Goal: Task Accomplishment & Management: Manage account settings

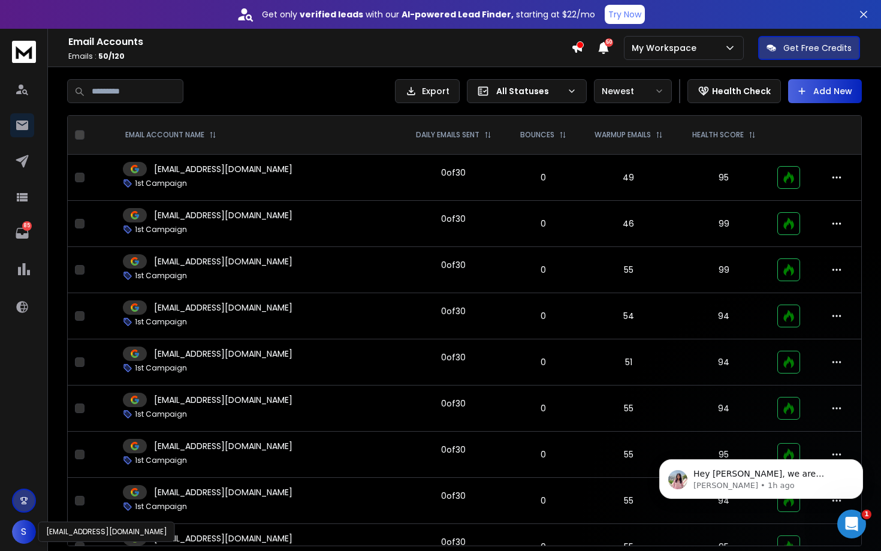
click at [25, 527] on span "S" at bounding box center [24, 532] width 24 height 24
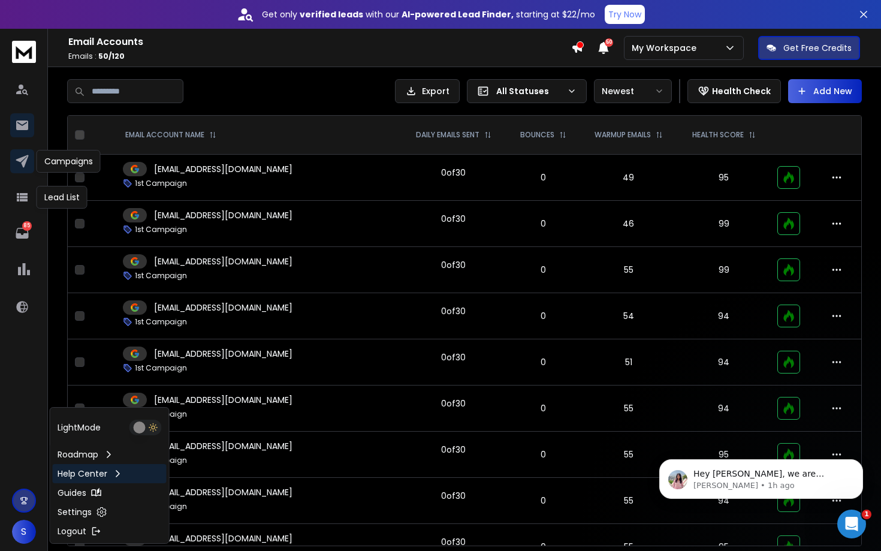
click at [31, 162] on link at bounding box center [22, 161] width 24 height 24
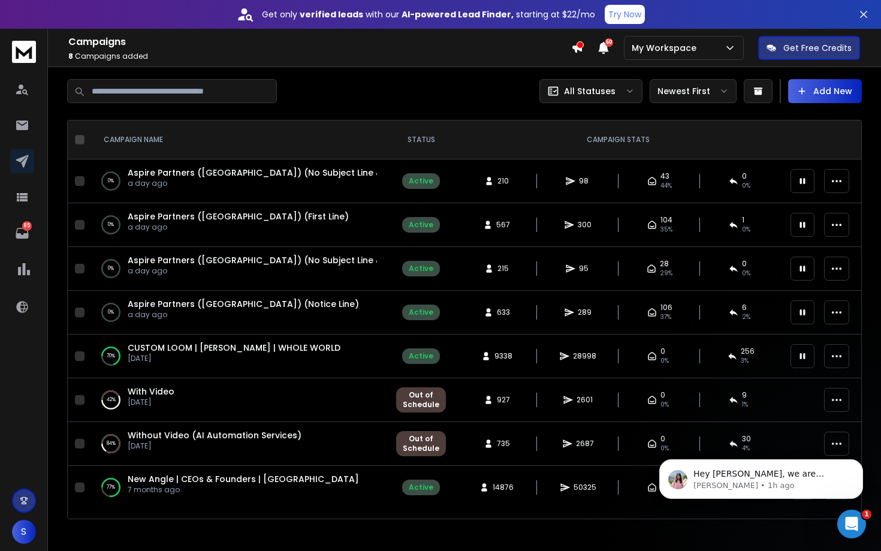
click at [187, 168] on span "Aspire Partners ([GEOGRAPHIC_DATA]) (No Subject Line & First Line)" at bounding box center [277, 173] width 298 height 12
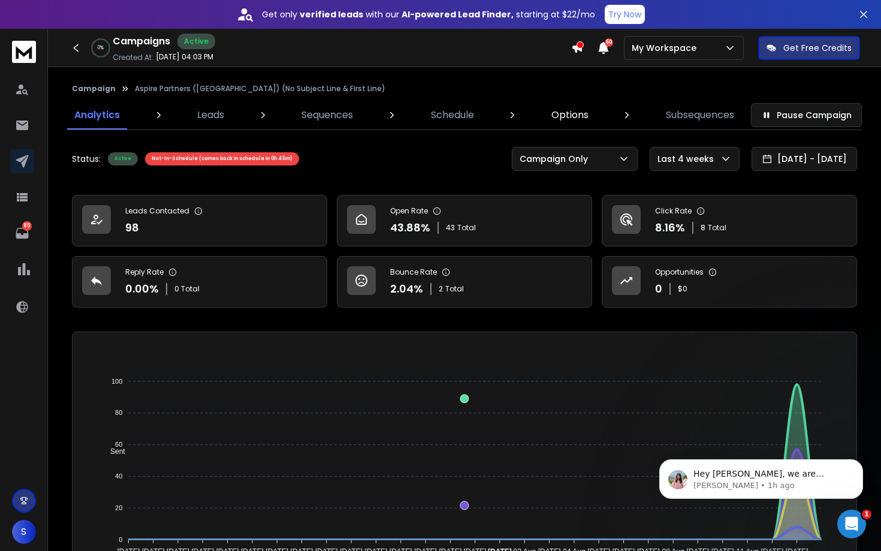
click at [584, 117] on p "Options" at bounding box center [569, 115] width 37 height 14
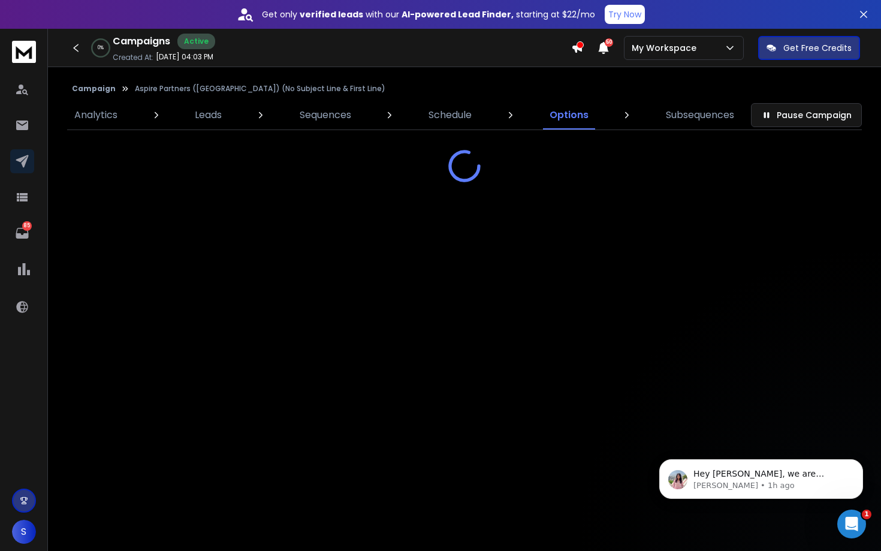
select select "**********"
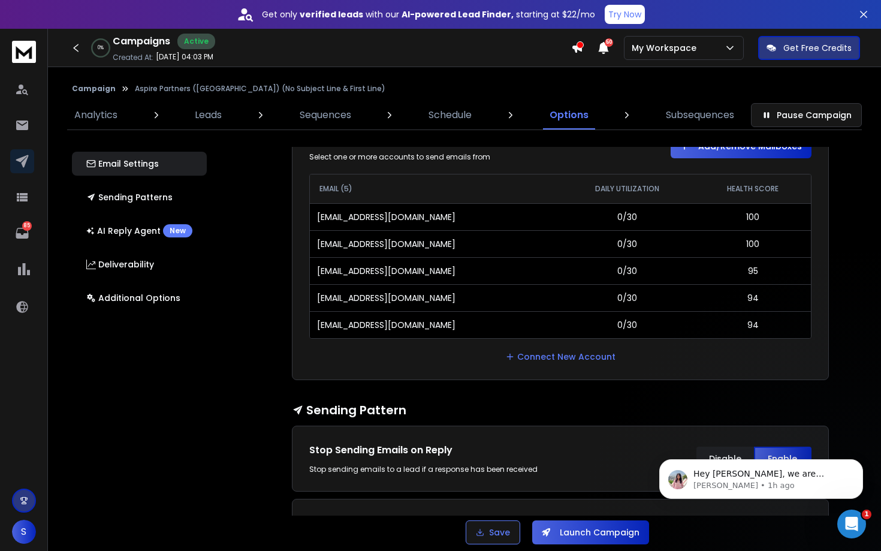
scroll to position [39, 0]
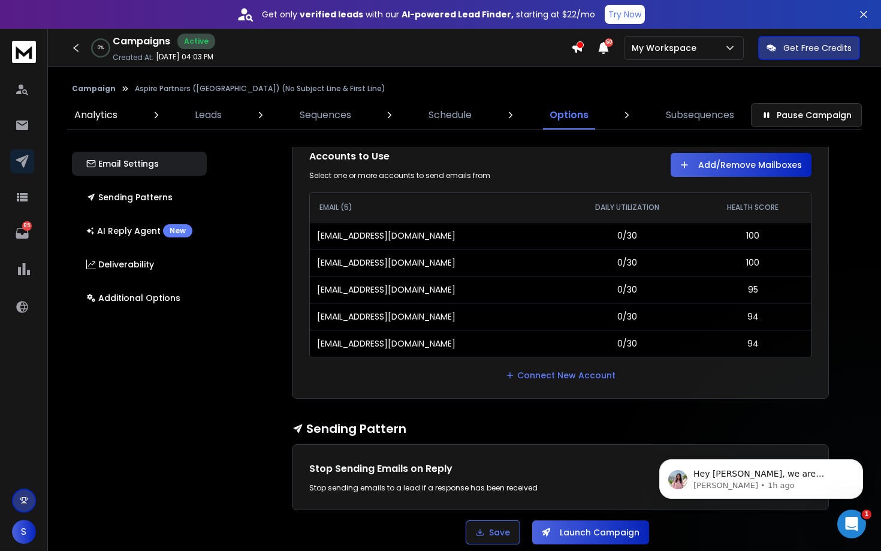
click at [114, 115] on p "Analytics" at bounding box center [95, 115] width 43 height 14
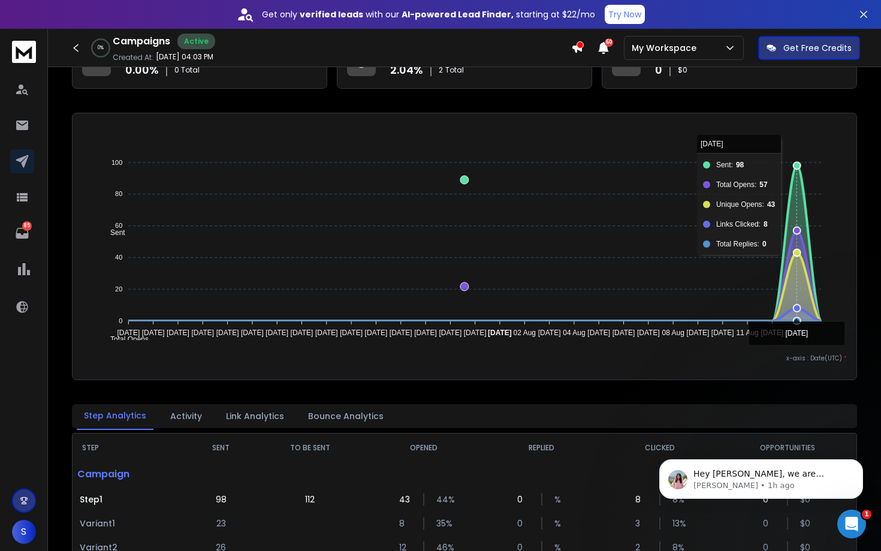
scroll to position [149, 0]
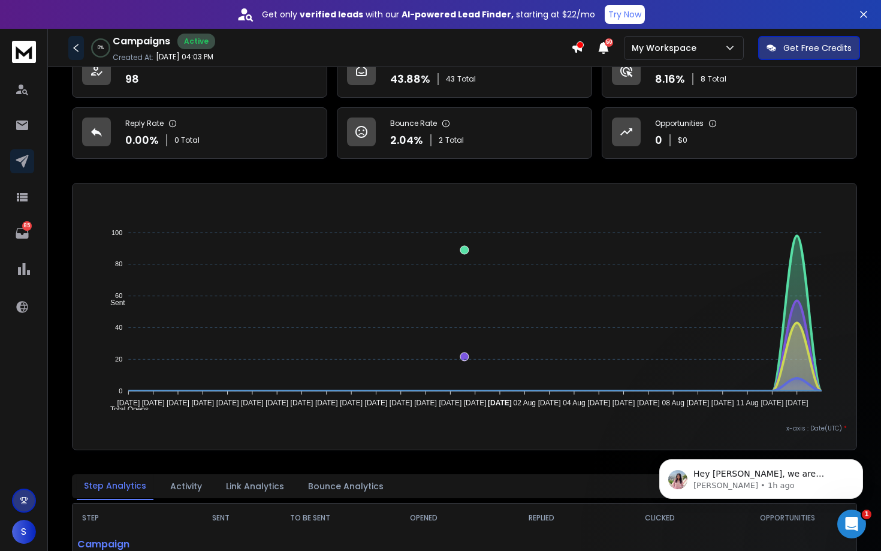
click at [73, 44] on icon at bounding box center [76, 48] width 11 height 11
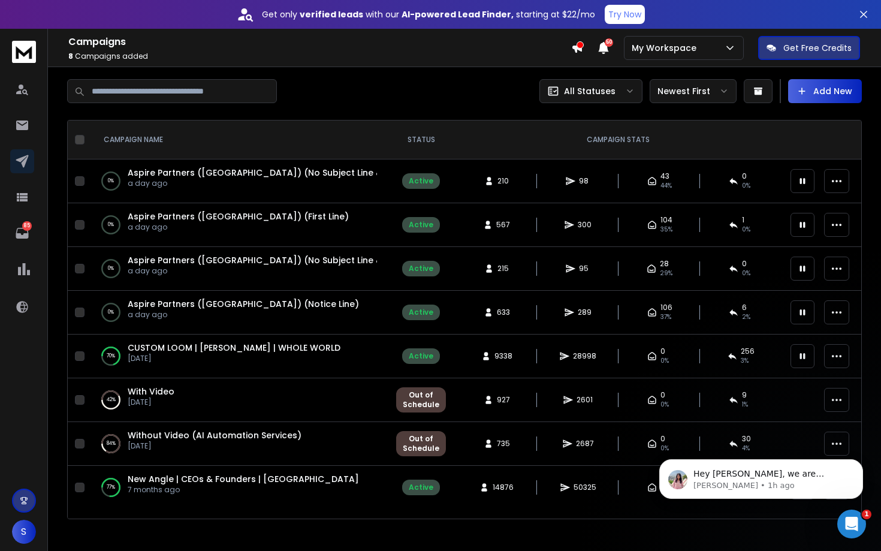
click at [211, 216] on span "Aspire Partners ([GEOGRAPHIC_DATA]) (First Line)" at bounding box center [238, 216] width 221 height 12
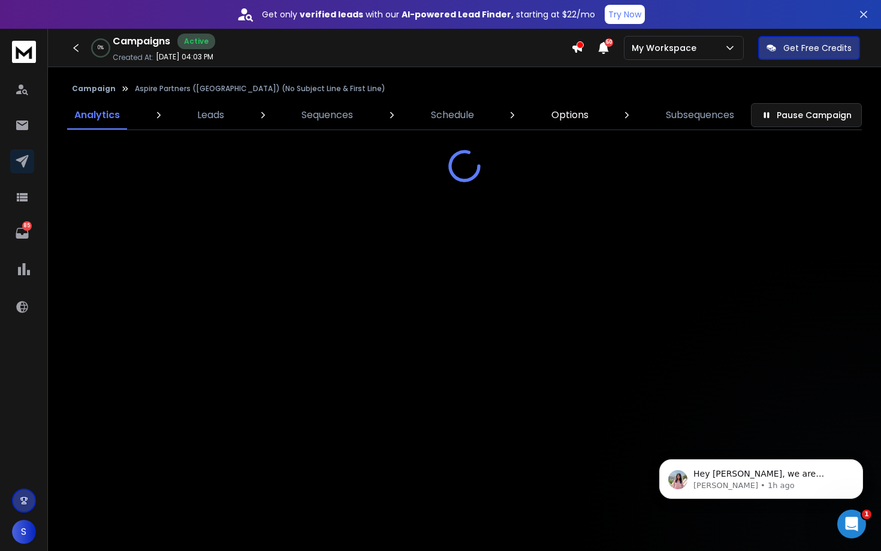
click at [568, 120] on p "Options" at bounding box center [569, 115] width 37 height 14
select select "**********"
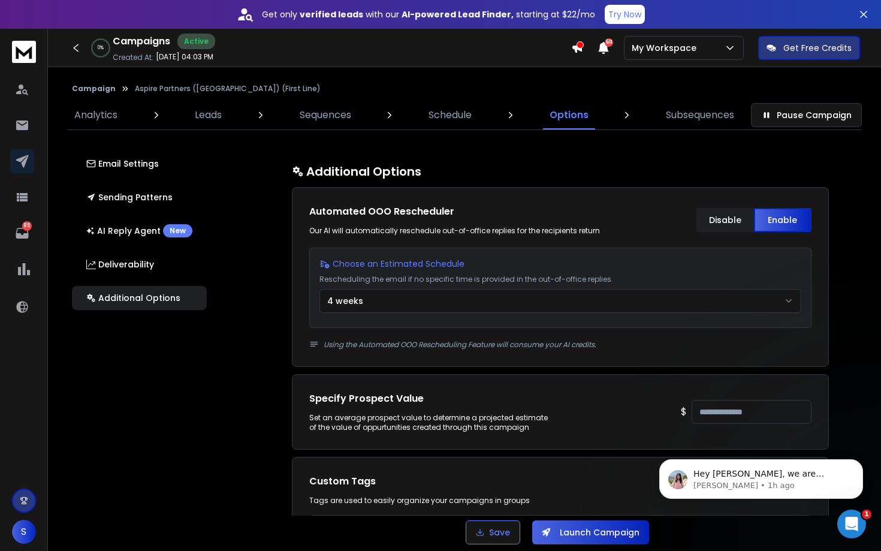
scroll to position [2188, 0]
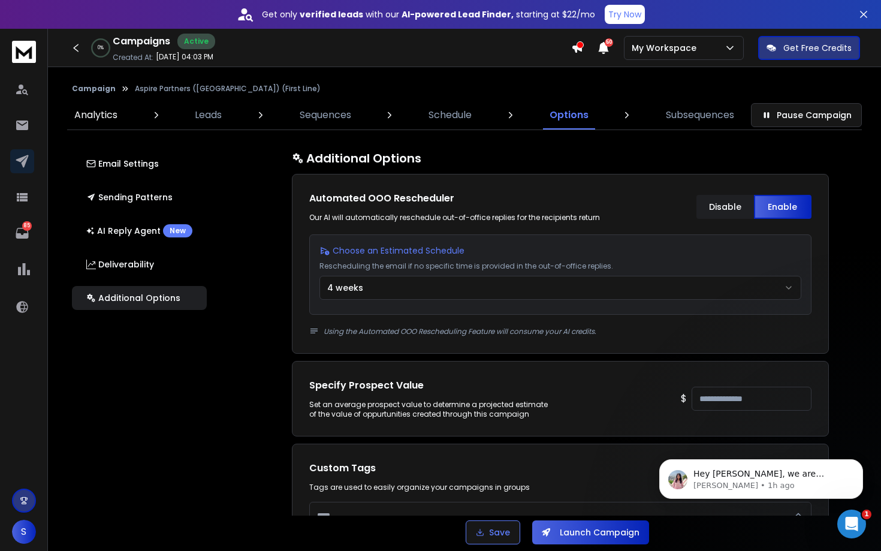
click at [92, 120] on p "Analytics" at bounding box center [95, 115] width 43 height 14
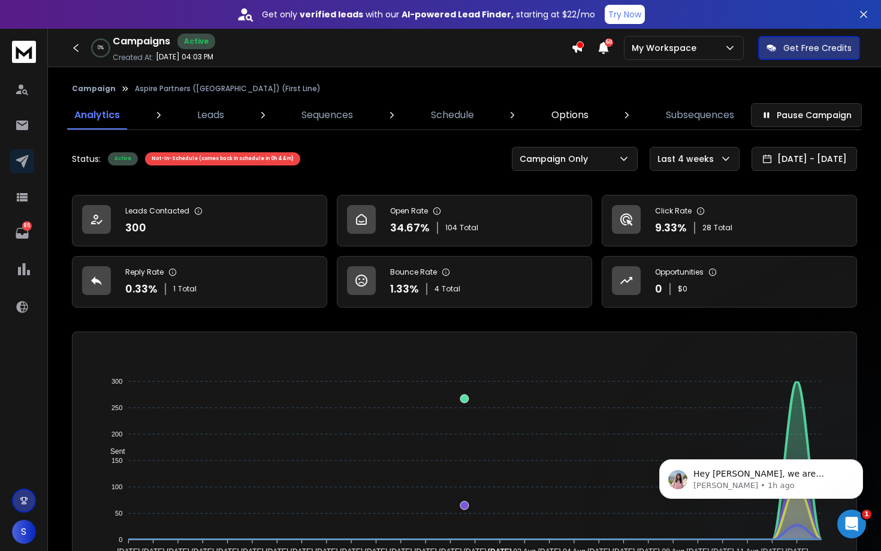
click at [578, 125] on link "Options" at bounding box center [570, 115] width 52 height 29
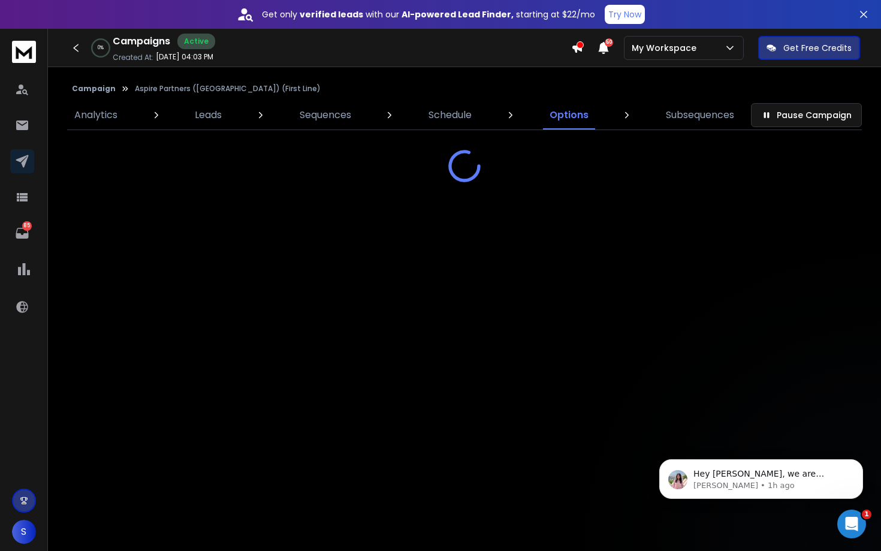
select select "**********"
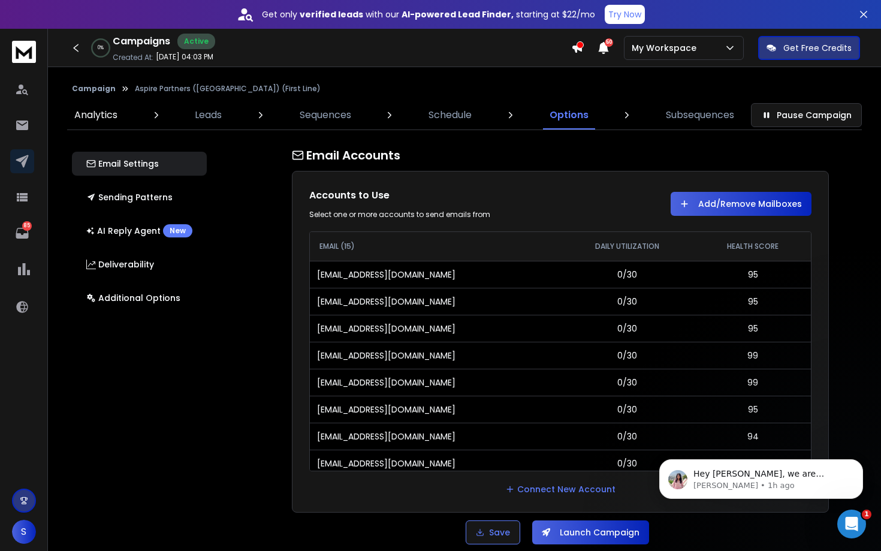
click at [106, 114] on p "Analytics" at bounding box center [95, 115] width 43 height 14
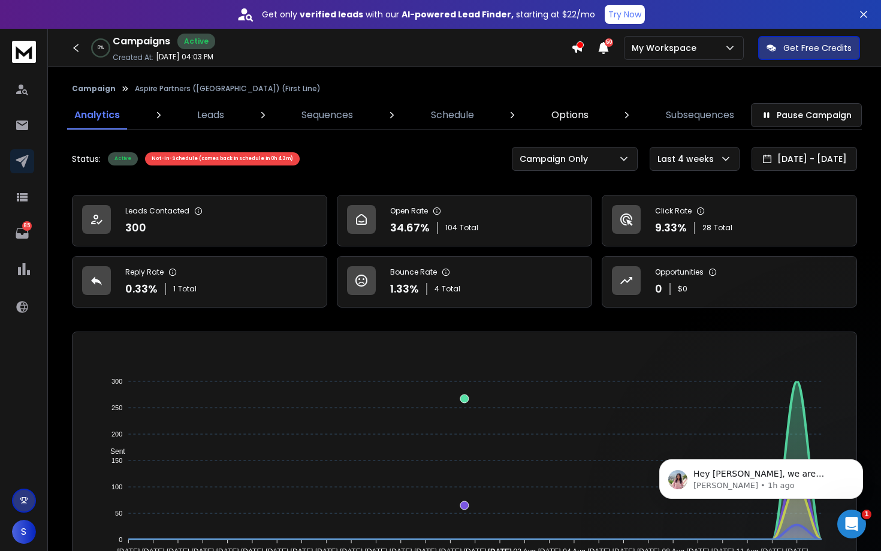
click at [561, 110] on p "Options" at bounding box center [569, 115] width 37 height 14
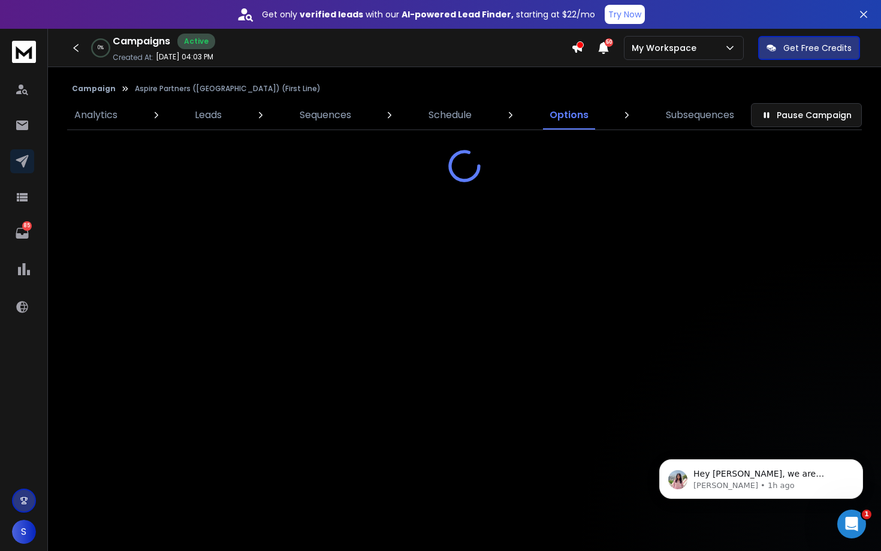
select select "**********"
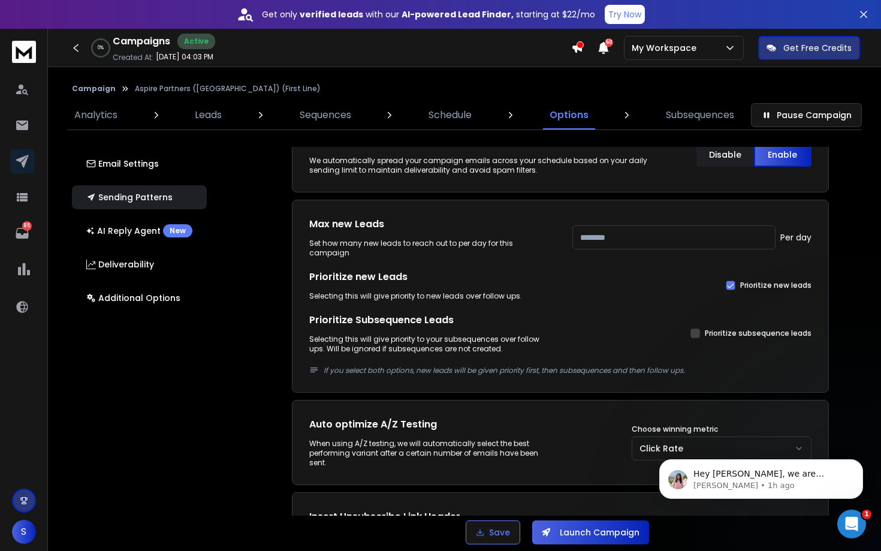
scroll to position [720, 0]
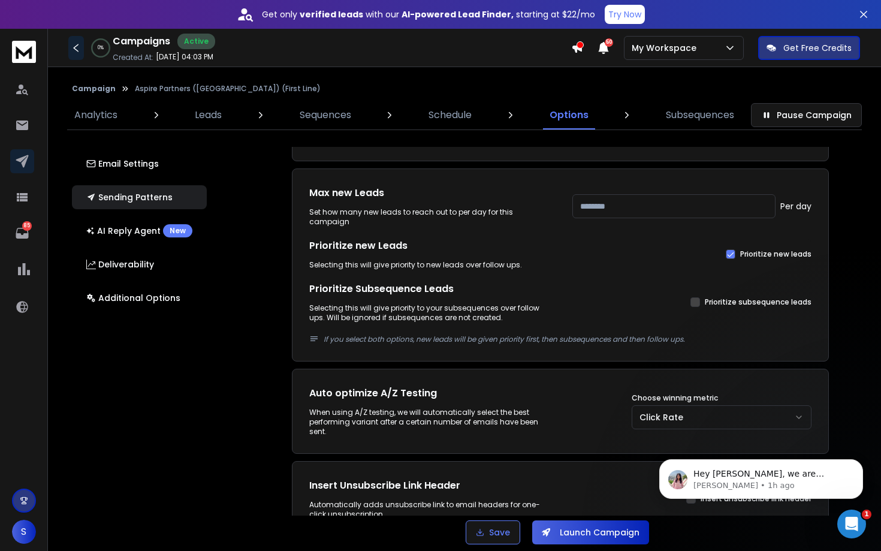
click at [76, 50] on icon at bounding box center [76, 48] width 11 height 11
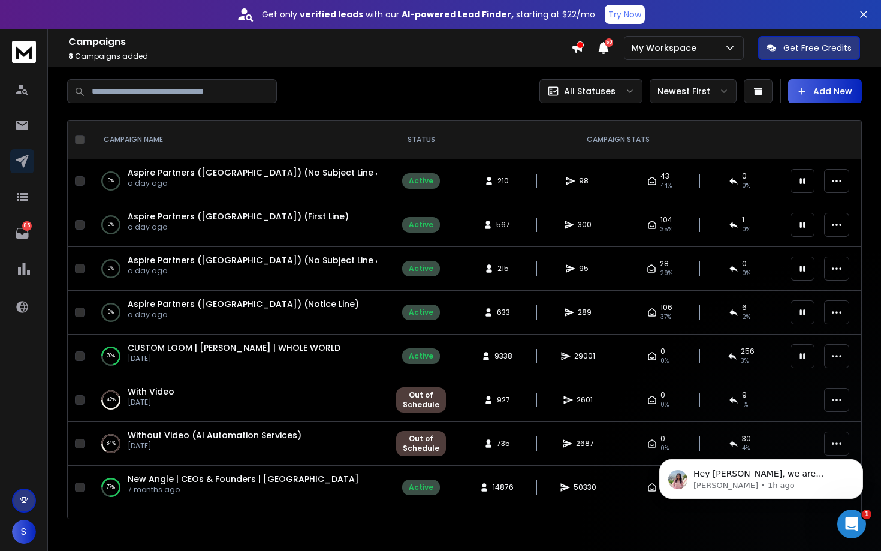
click at [195, 264] on span "Aspire Partners ([GEOGRAPHIC_DATA]) (No Subject Line & Notice Line)" at bounding box center [282, 260] width 308 height 12
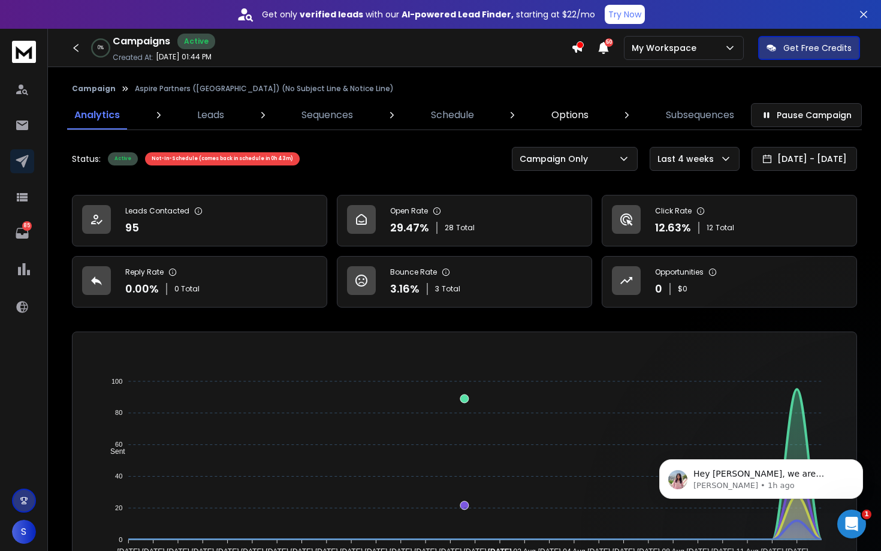
click at [574, 111] on p "Options" at bounding box center [569, 115] width 37 height 14
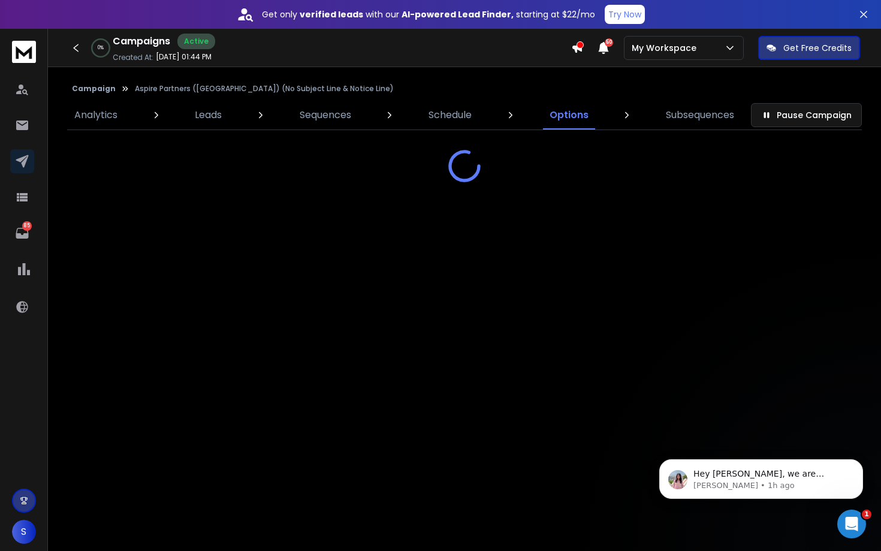
select select "**********"
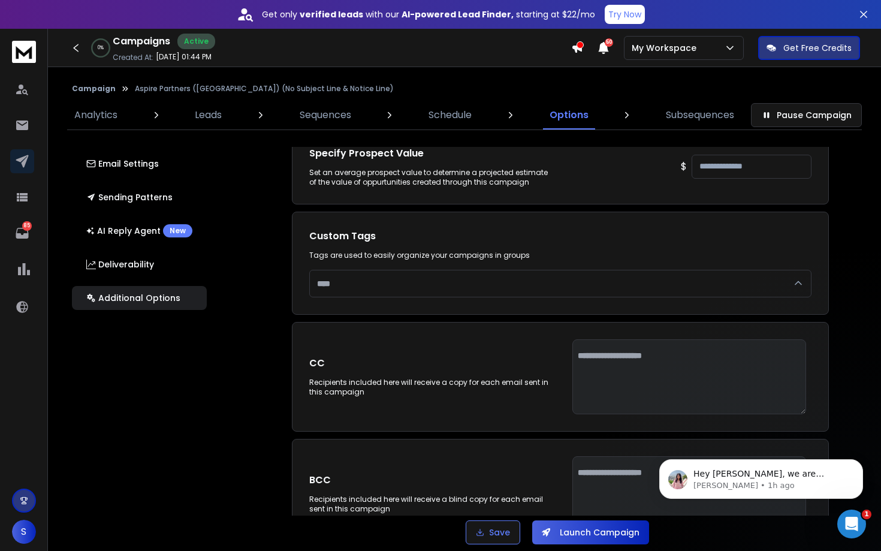
scroll to position [2375, 0]
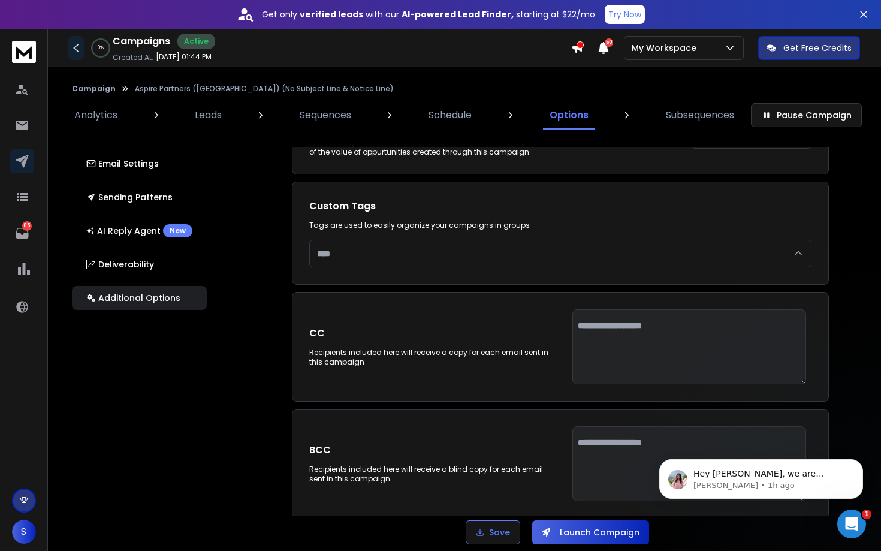
click at [81, 52] on icon at bounding box center [76, 48] width 11 height 11
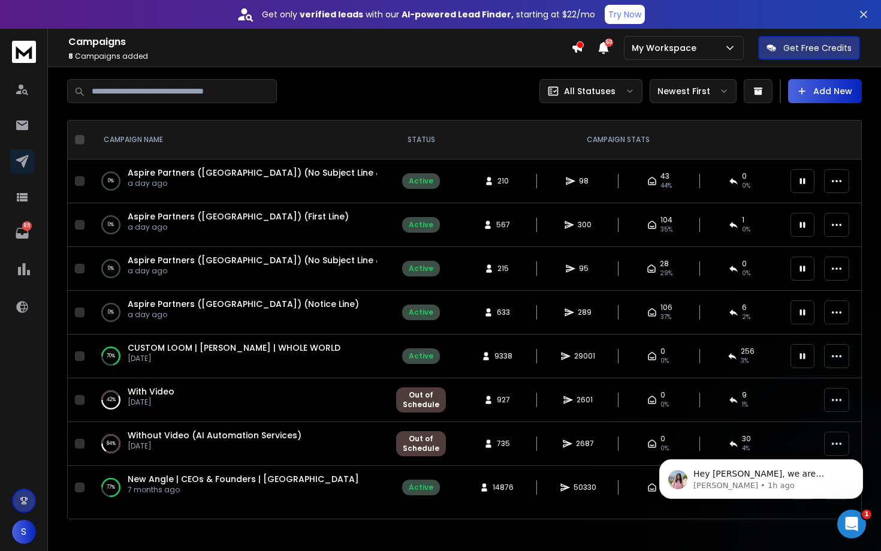
click at [190, 304] on span "Aspire Partners ([GEOGRAPHIC_DATA]) (Notice Line)" at bounding box center [243, 304] width 231 height 12
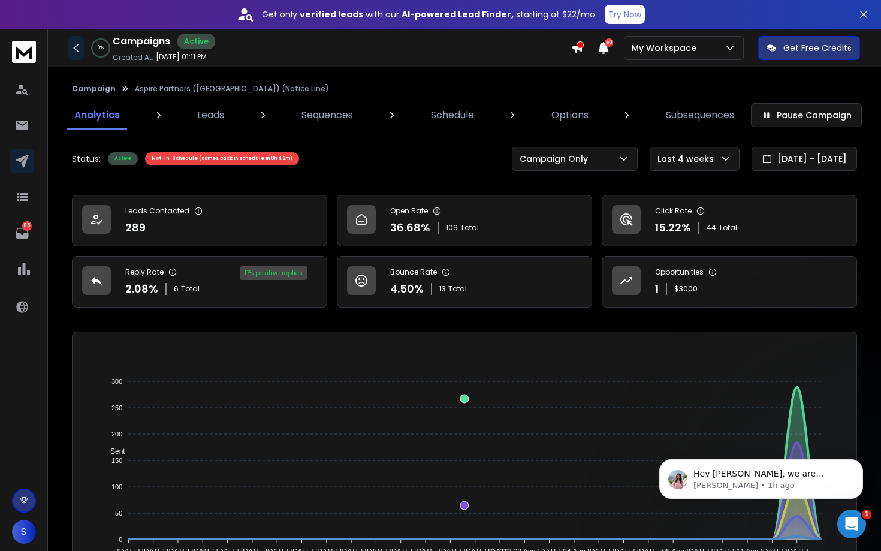
click at [78, 44] on icon at bounding box center [75, 48] width 5 height 8
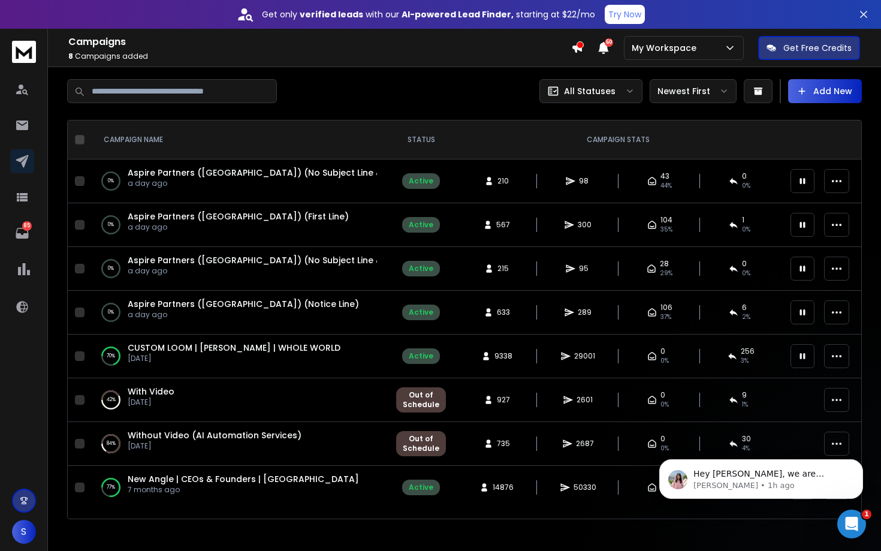
click at [153, 321] on div "Aspire Partners ([GEOGRAPHIC_DATA]) (Notice Line) a day ago" at bounding box center [243, 312] width 231 height 29
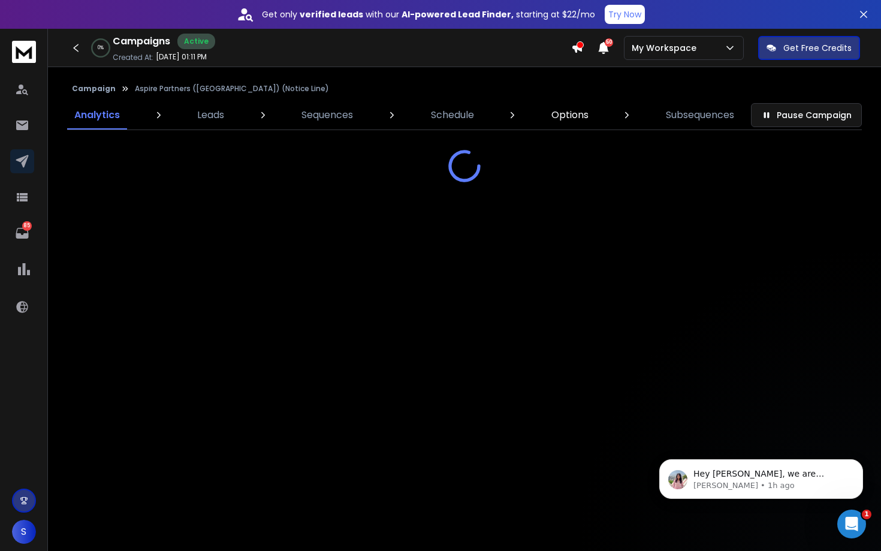
click at [578, 119] on p "Options" at bounding box center [569, 115] width 37 height 14
select select "**********"
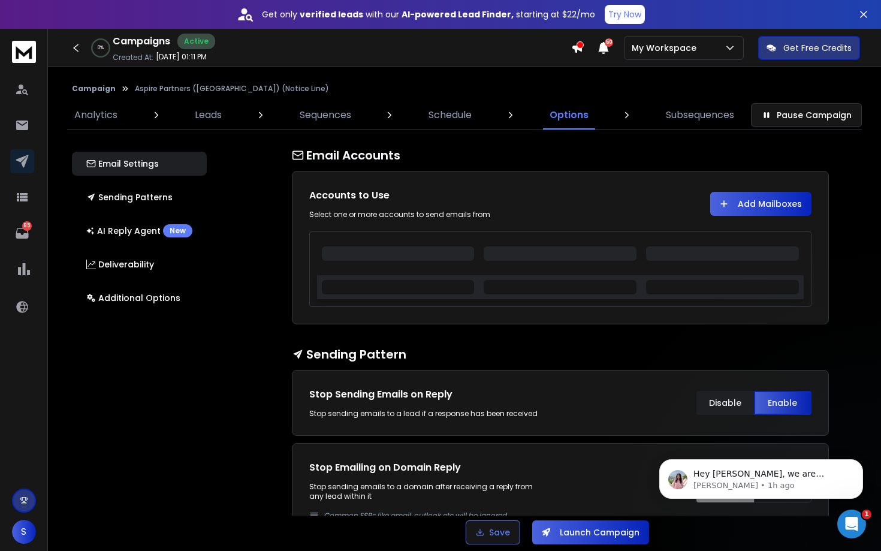
click at [487, 321] on div "Accounts to Use Select one or more accounts to send emails from Add Mailboxes" at bounding box center [560, 247] width 537 height 153
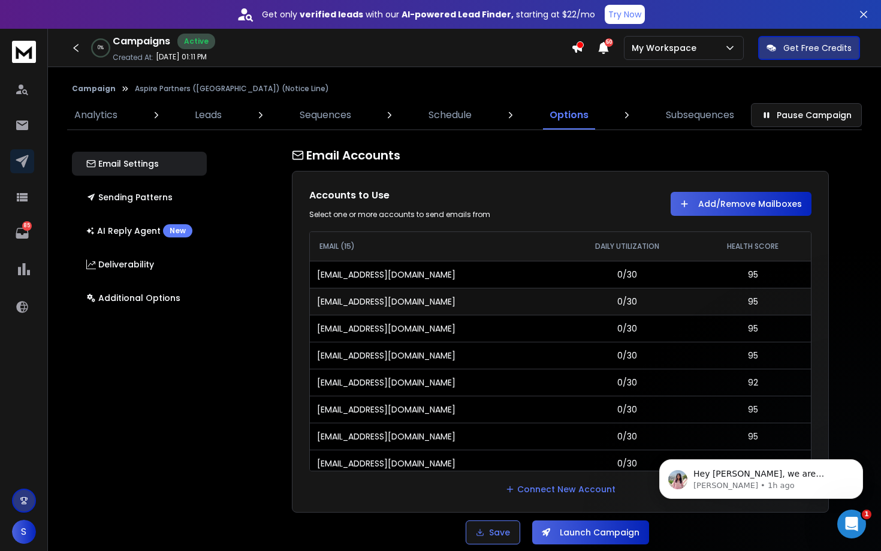
scroll to position [194, 0]
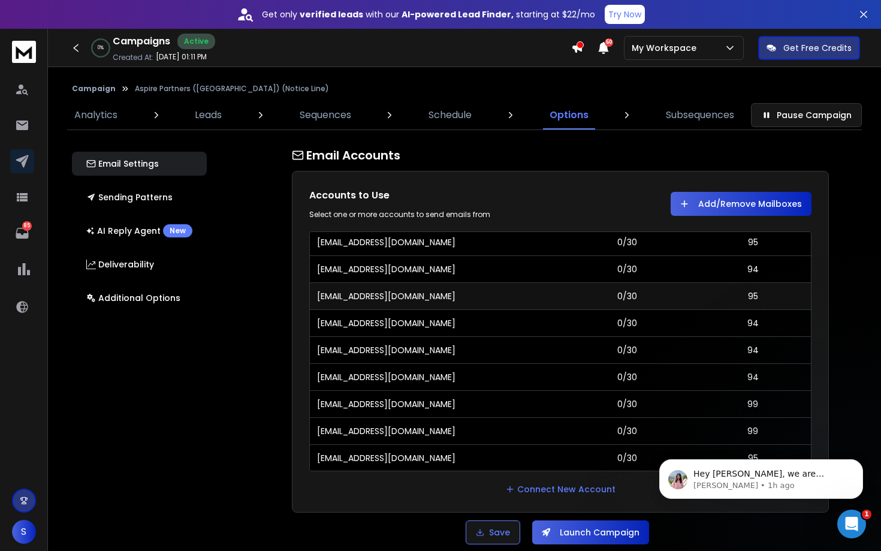
click at [458, 306] on td "[EMAIL_ADDRESS][DOMAIN_NAME]" at bounding box center [434, 295] width 249 height 27
drag, startPoint x: 458, startPoint y: 297, endPoint x: 319, endPoint y: 297, distance: 139.1
click at [319, 297] on div "[EMAIL_ADDRESS][DOMAIN_NAME]" at bounding box center [434, 296] width 235 height 12
click at [348, 302] on td "[EMAIL_ADDRESS][DOMAIN_NAME]" at bounding box center [434, 295] width 249 height 27
drag, startPoint x: 314, startPoint y: 295, endPoint x: 452, endPoint y: 296, distance: 137.9
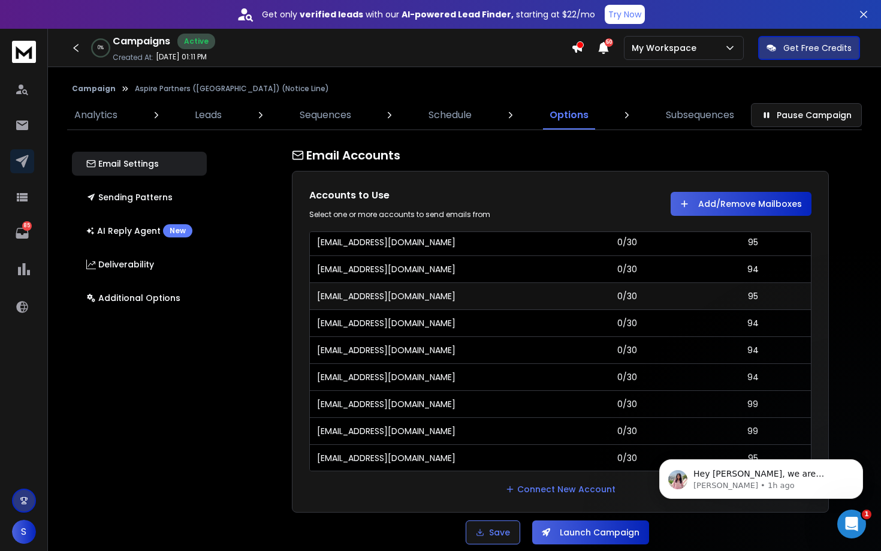
click at [452, 296] on td "[EMAIL_ADDRESS][DOMAIN_NAME]" at bounding box center [434, 295] width 249 height 27
copy p "[EMAIL_ADDRESS][DOMAIN_NAME]"
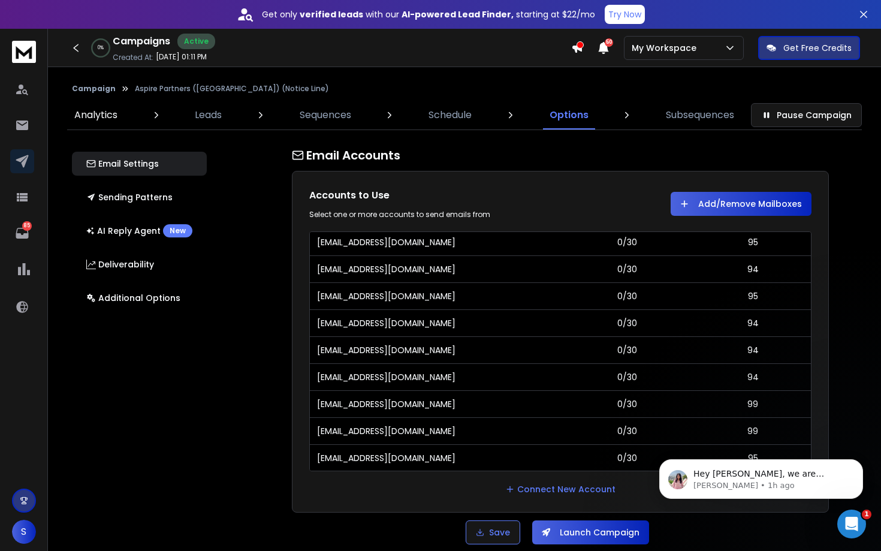
click at [96, 107] on link "Analytics" at bounding box center [96, 115] width 58 height 29
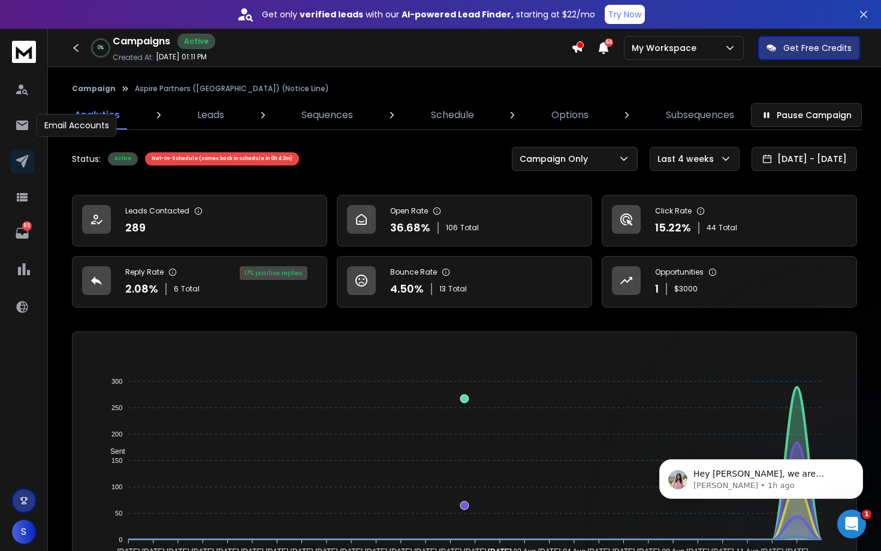
click at [343, 164] on div "Status: Active Not-In-Schedule (comes back in schedule in 0h 42m) Pause Campaig…" at bounding box center [464, 159] width 785 height 24
click at [572, 116] on p "Options" at bounding box center [569, 115] width 37 height 14
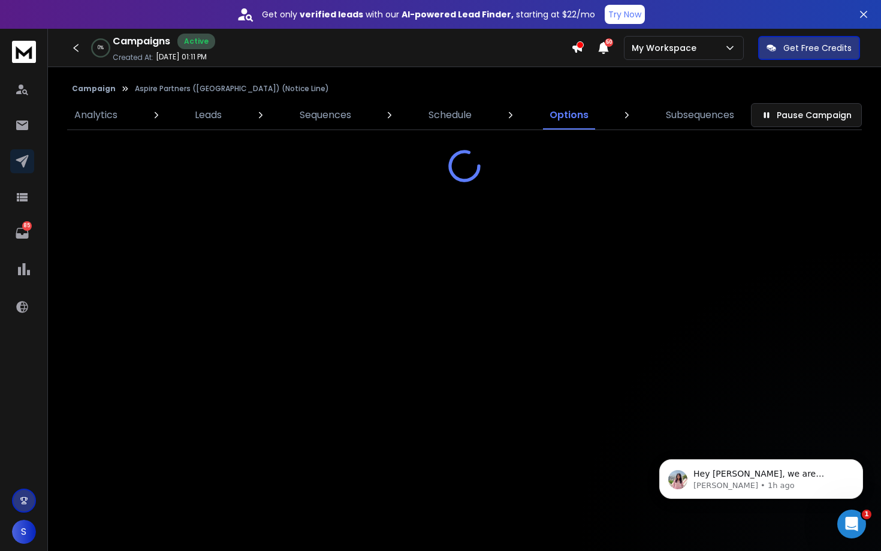
select select "**********"
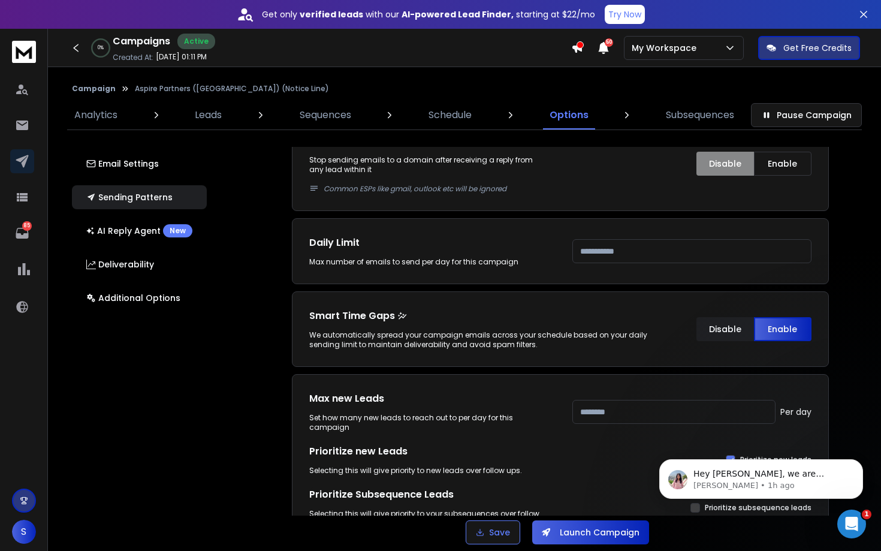
scroll to position [515, 0]
click at [430, 113] on p "Schedule" at bounding box center [450, 115] width 43 height 14
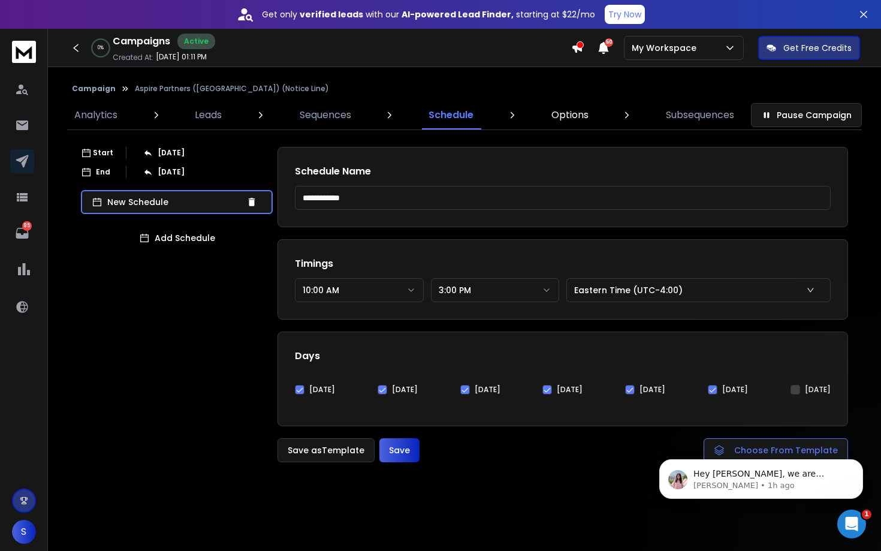
click at [565, 115] on p "Options" at bounding box center [569, 115] width 37 height 14
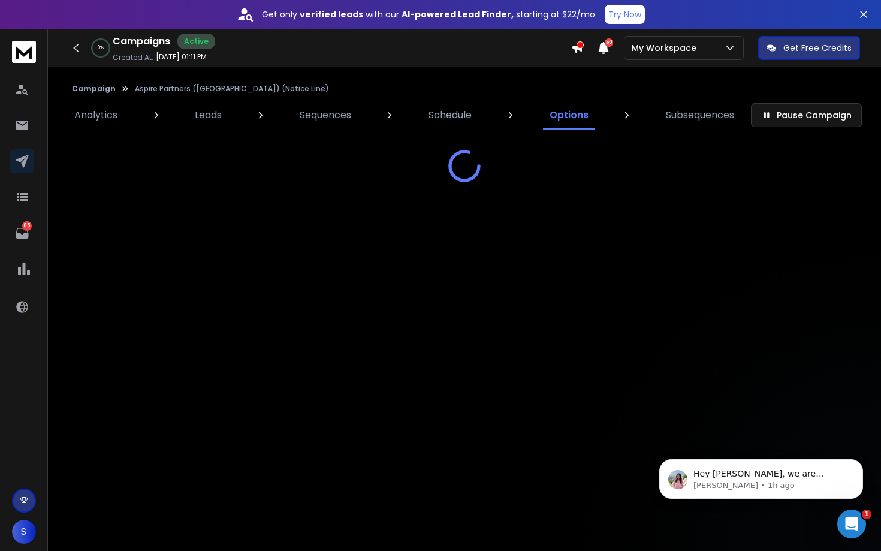
select select "**********"
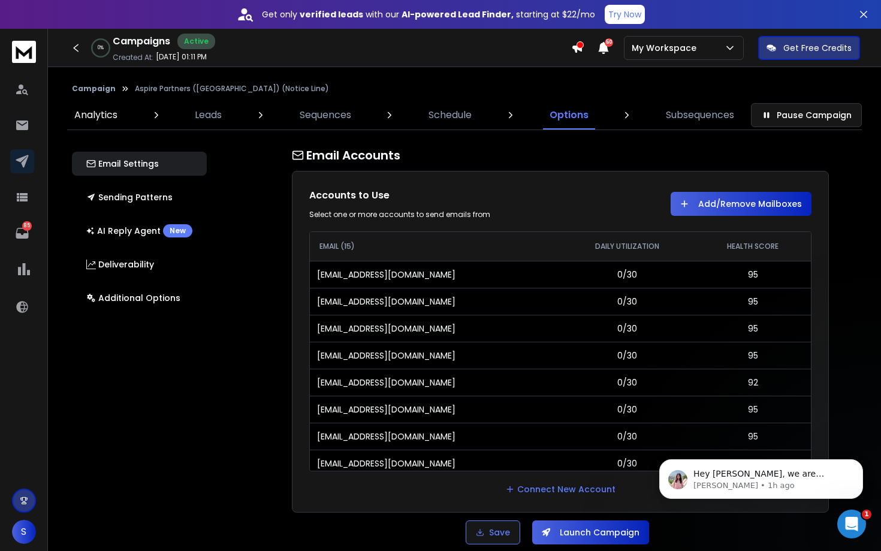
click at [105, 126] on link "Analytics" at bounding box center [96, 115] width 58 height 29
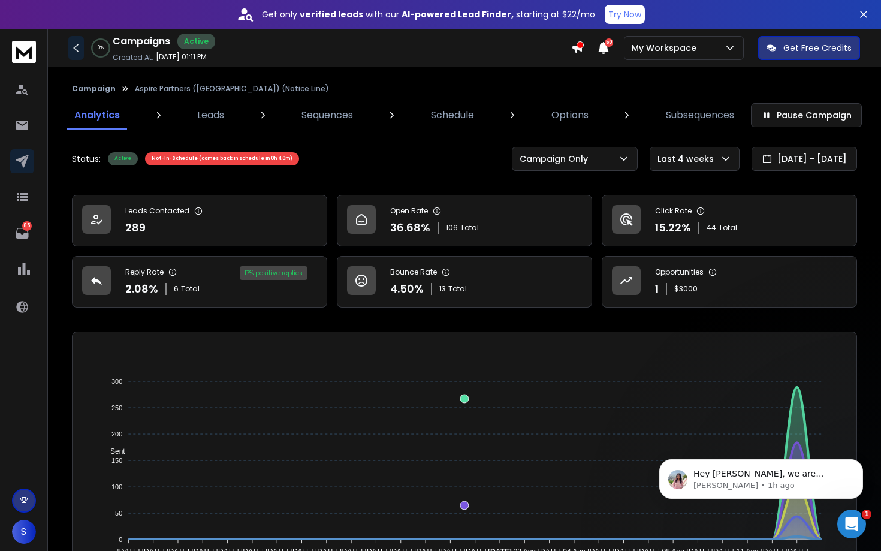
click at [77, 52] on icon at bounding box center [76, 48] width 11 height 11
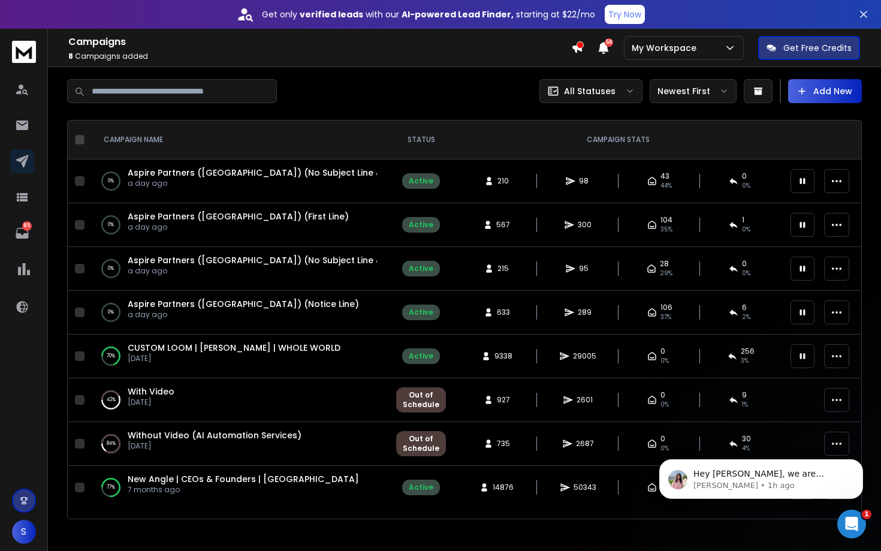
click at [216, 260] on span "Aspire Partners ([GEOGRAPHIC_DATA]) (No Subject Line & Notice Line)" at bounding box center [282, 260] width 308 height 12
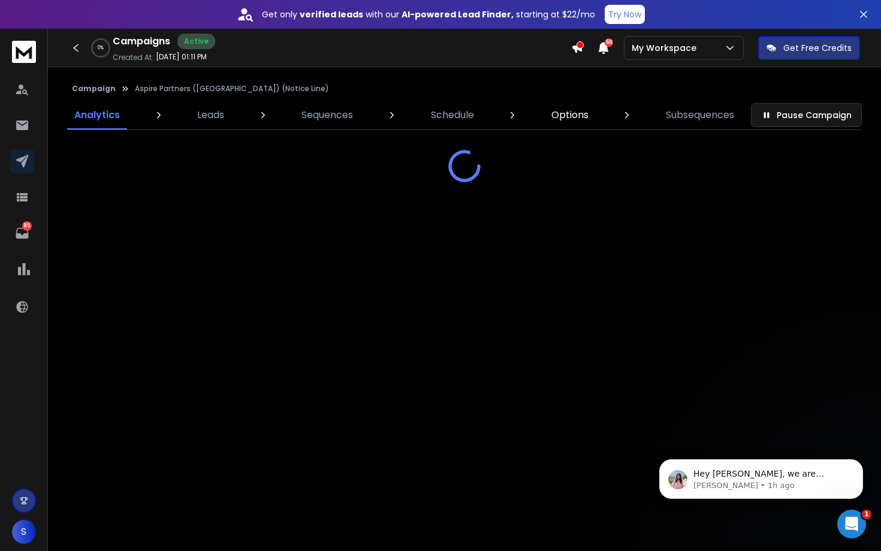
click at [581, 118] on p "Options" at bounding box center [569, 115] width 37 height 14
select select "**********"
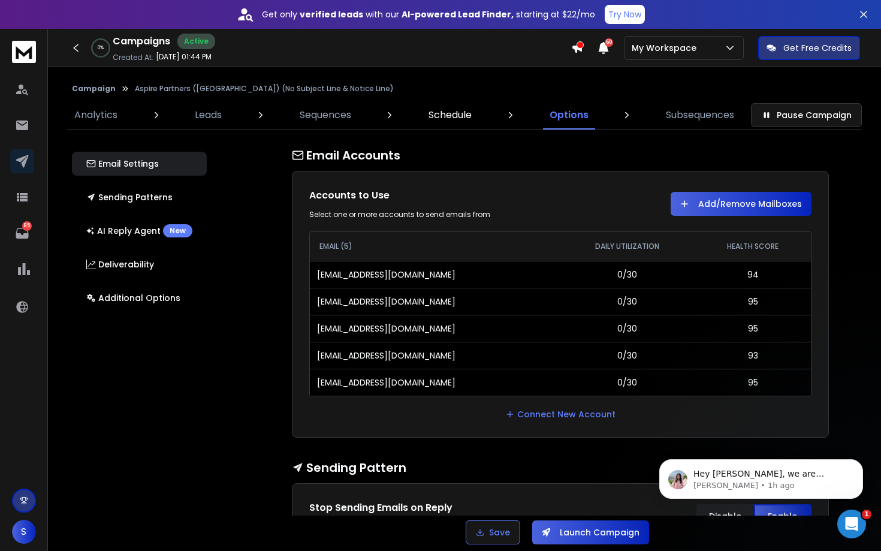
click at [454, 104] on link "Schedule" at bounding box center [450, 115] width 58 height 29
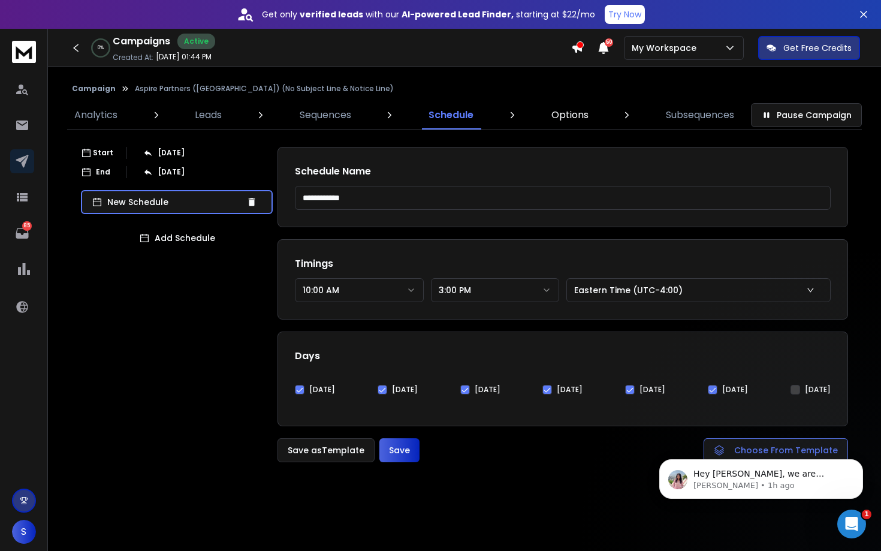
click at [579, 114] on p "Options" at bounding box center [569, 115] width 37 height 14
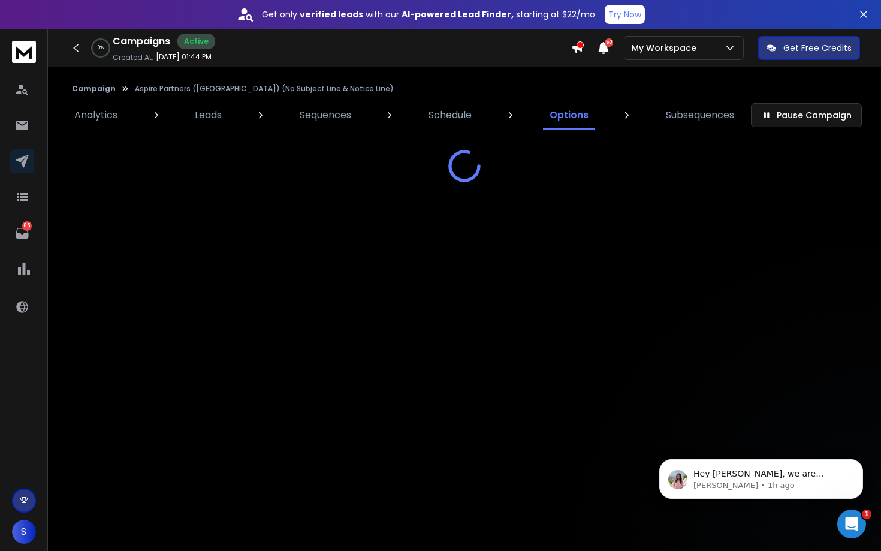
click at [579, 114] on p "Options" at bounding box center [569, 115] width 39 height 14
select select "**********"
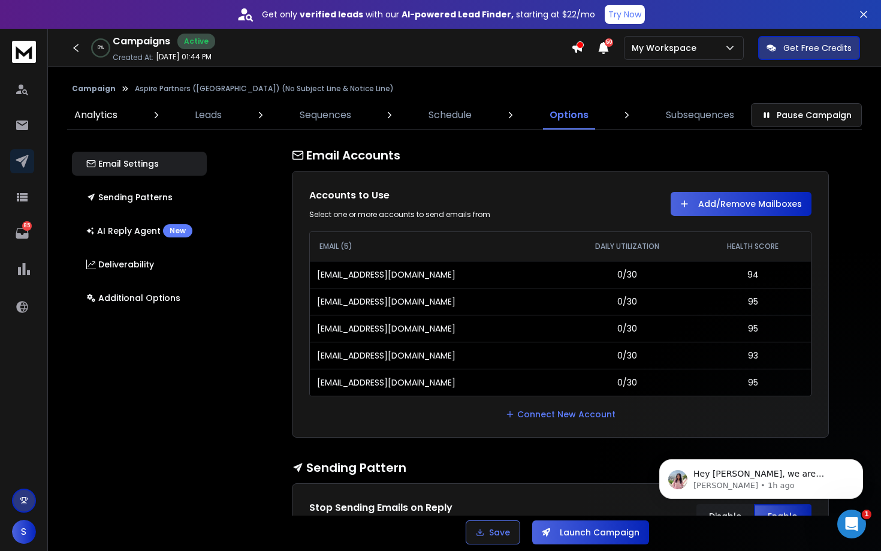
click at [123, 116] on link "Analytics" at bounding box center [96, 115] width 58 height 29
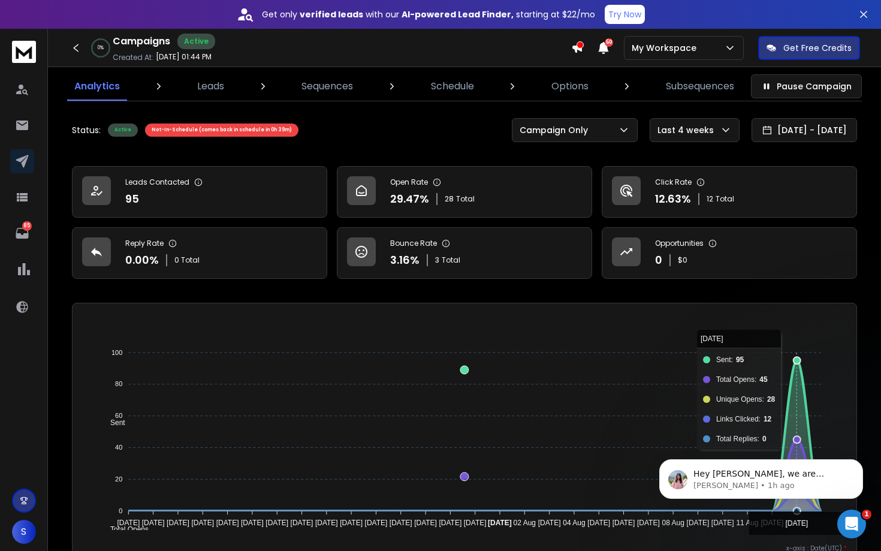
scroll to position [31, 0]
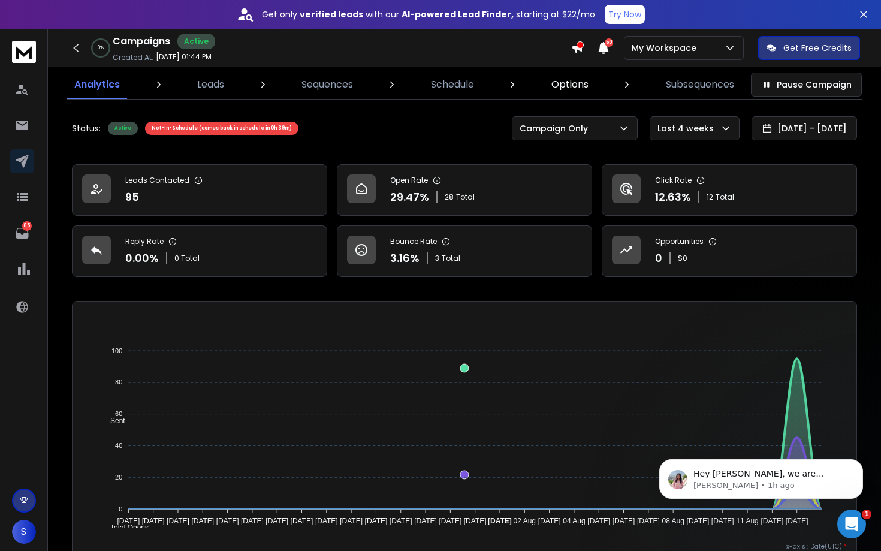
click at [560, 82] on p "Options" at bounding box center [569, 84] width 37 height 14
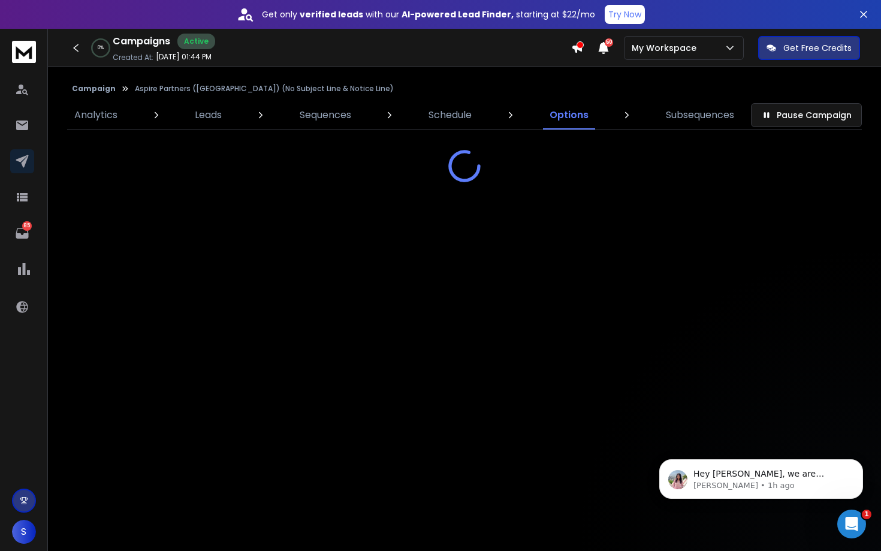
select select "**********"
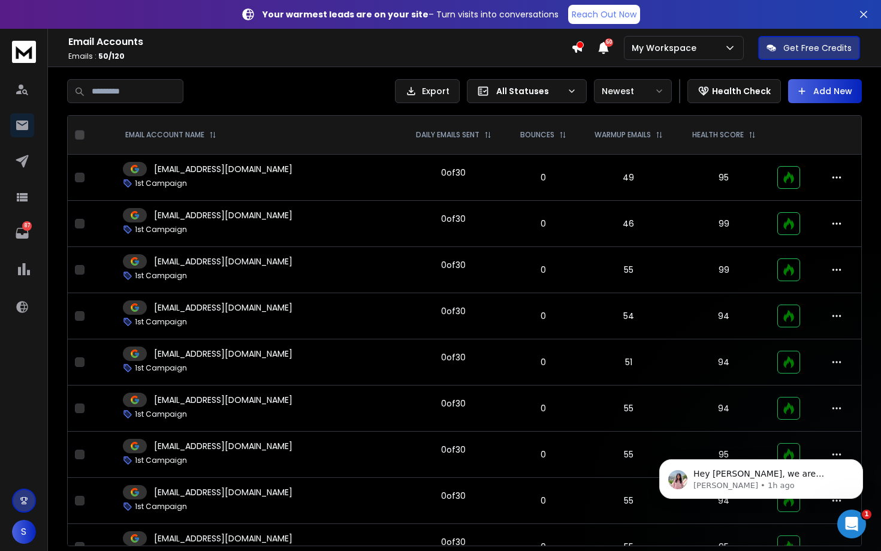
click at [152, 92] on input at bounding box center [125, 91] width 116 height 24
paste input "**********"
type input "**********"
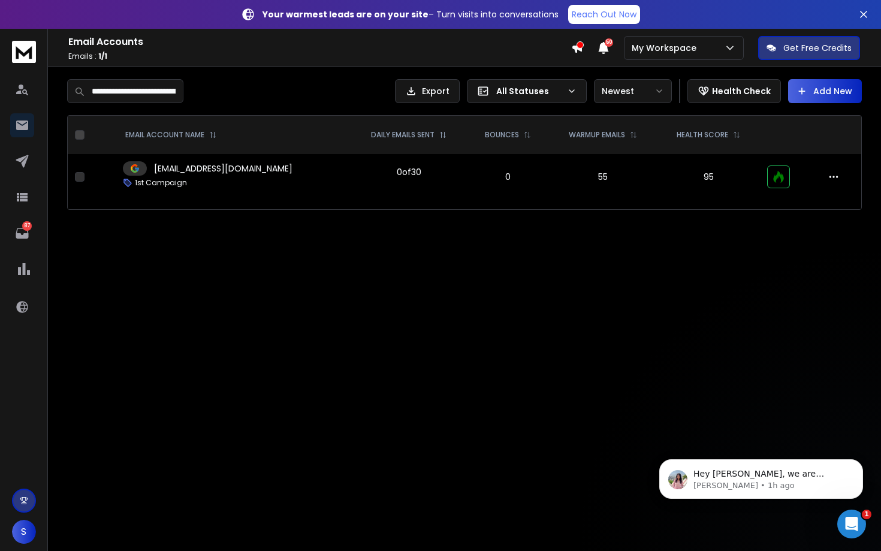
click at [242, 183] on div "1st Campaign" at bounding box center [233, 183] width 220 height 10
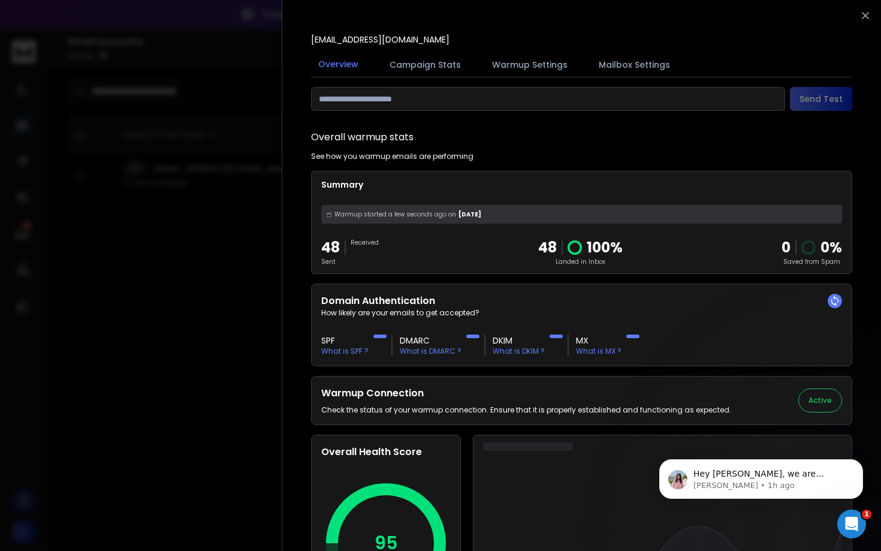
click at [536, 62] on button "Warmup Settings" at bounding box center [530, 65] width 90 height 26
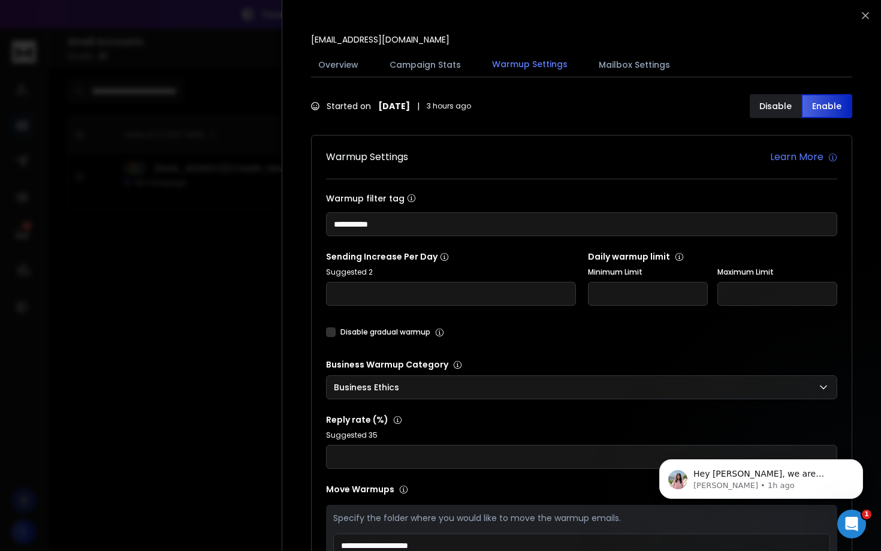
click at [403, 80] on div "**********" at bounding box center [581, 381] width 541 height 657
click at [415, 69] on button "Campaign Stats" at bounding box center [425, 65] width 86 height 26
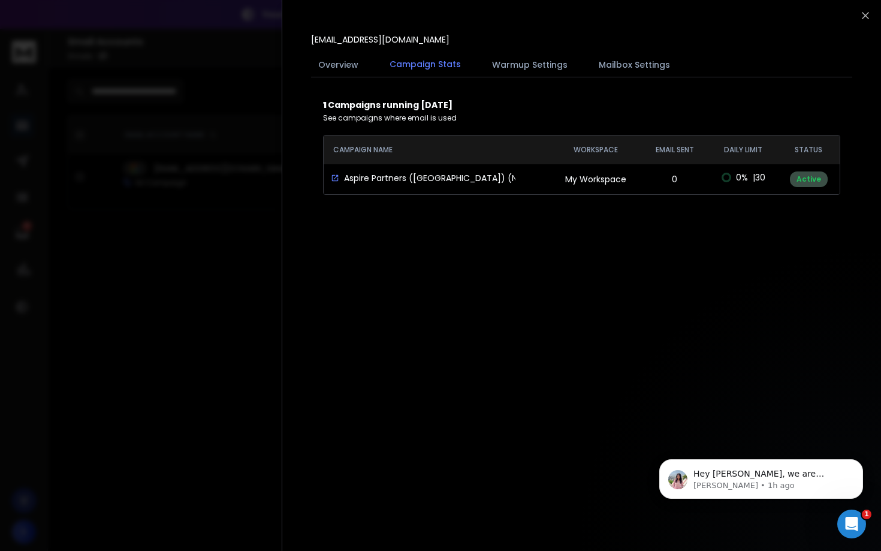
click at [230, 224] on div at bounding box center [440, 275] width 881 height 551
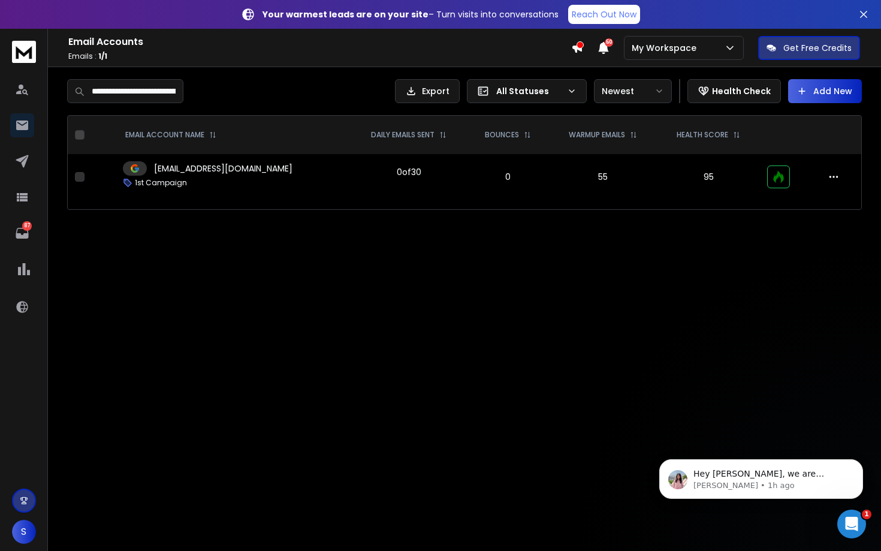
click at [125, 79] on div "**********" at bounding box center [464, 144] width 833 height 155
click at [127, 85] on input "**********" at bounding box center [125, 91] width 116 height 24
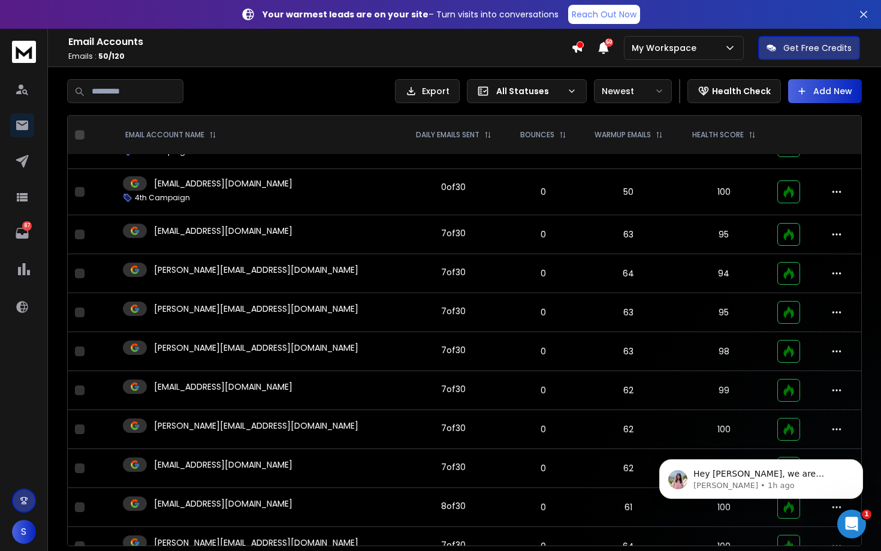
scroll to position [1873, 0]
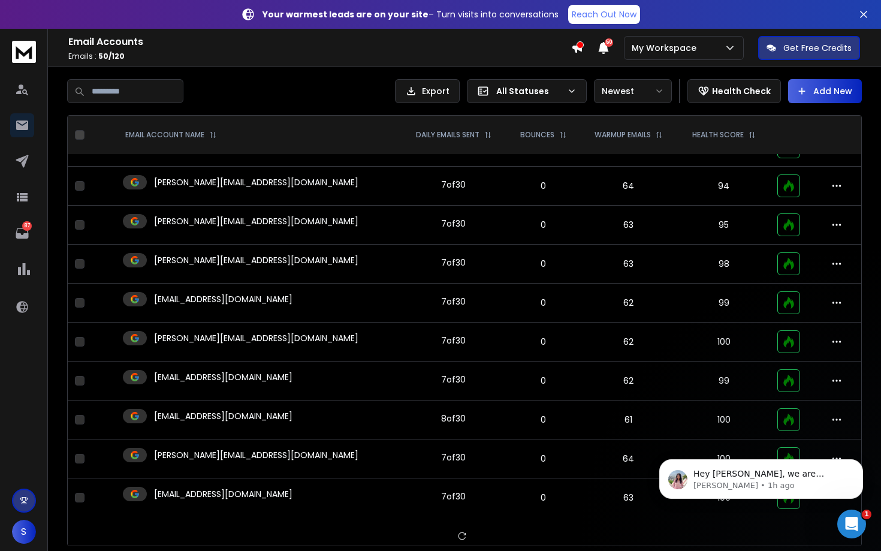
click at [281, 321] on td "[EMAIL_ADDRESS][DOMAIN_NAME]" at bounding box center [258, 302] width 285 height 39
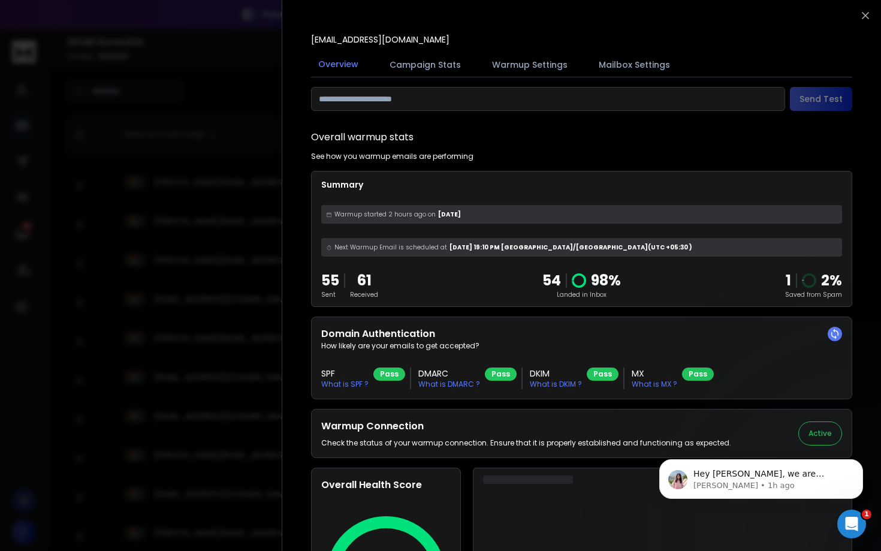
click at [435, 67] on button "Campaign Stats" at bounding box center [425, 65] width 86 height 26
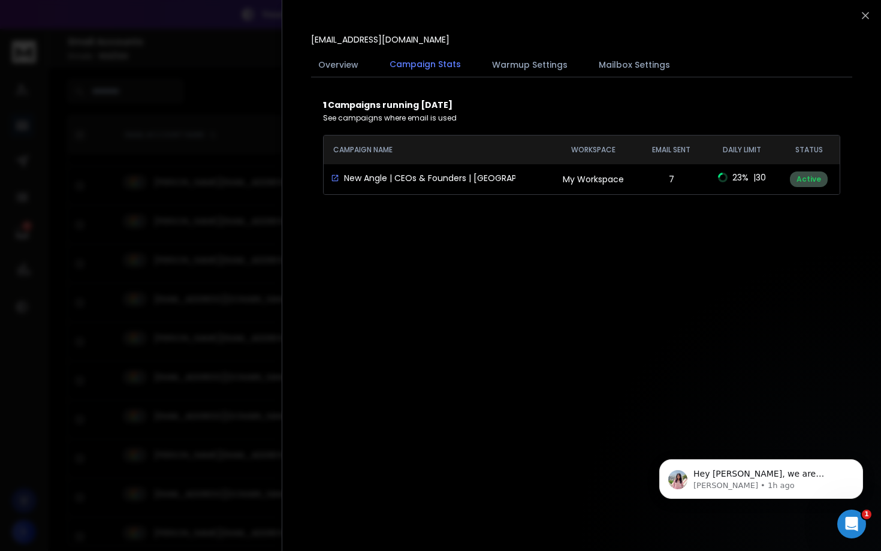
click at [242, 285] on div at bounding box center [440, 275] width 881 height 551
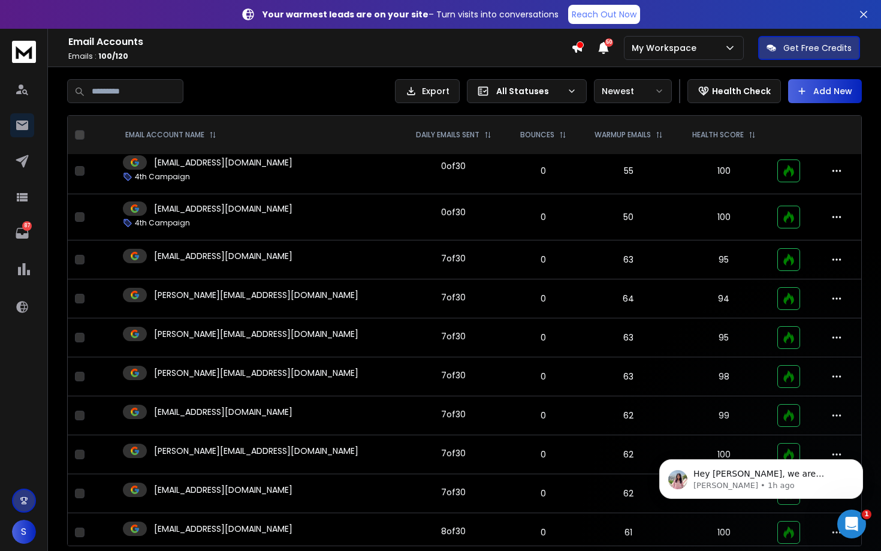
scroll to position [1773, 0]
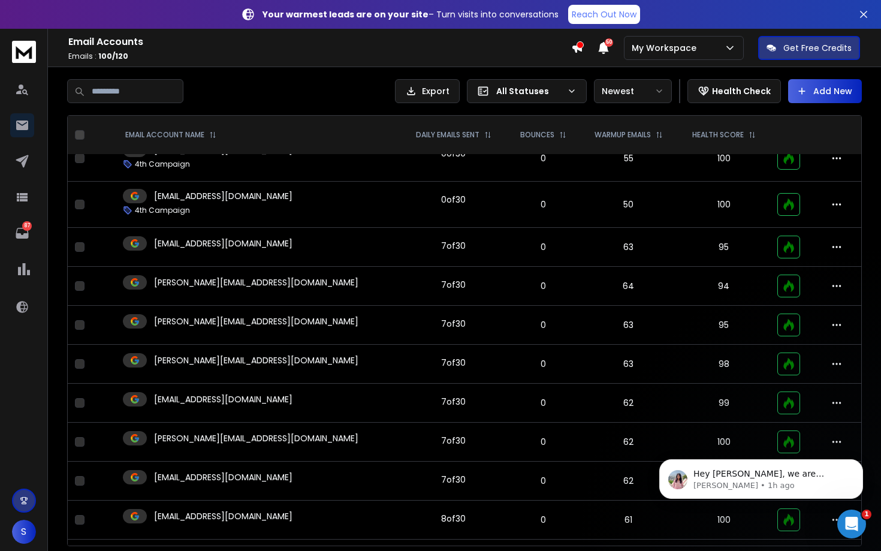
click at [255, 243] on div "[EMAIL_ADDRESS][DOMAIN_NAME]" at bounding box center [258, 243] width 270 height 14
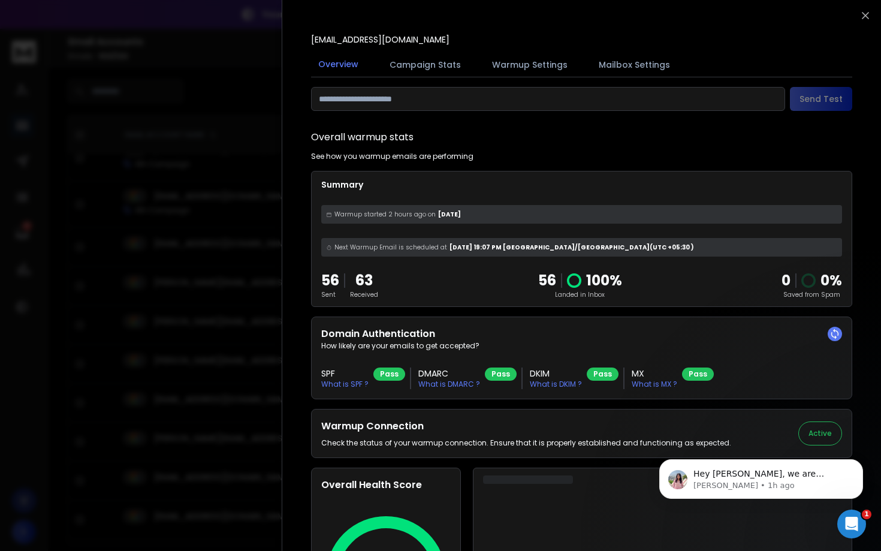
click at [438, 62] on button "Campaign Stats" at bounding box center [425, 65] width 86 height 26
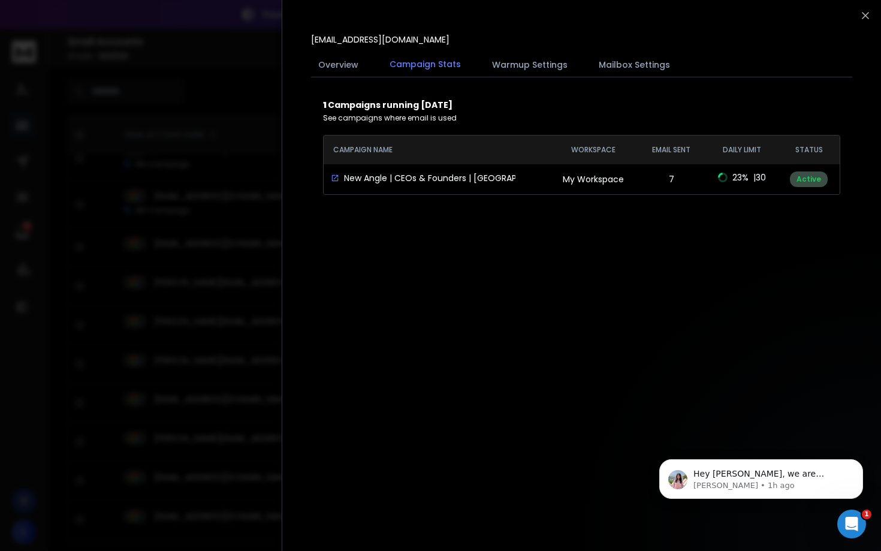
click at [226, 330] on div at bounding box center [440, 275] width 881 height 551
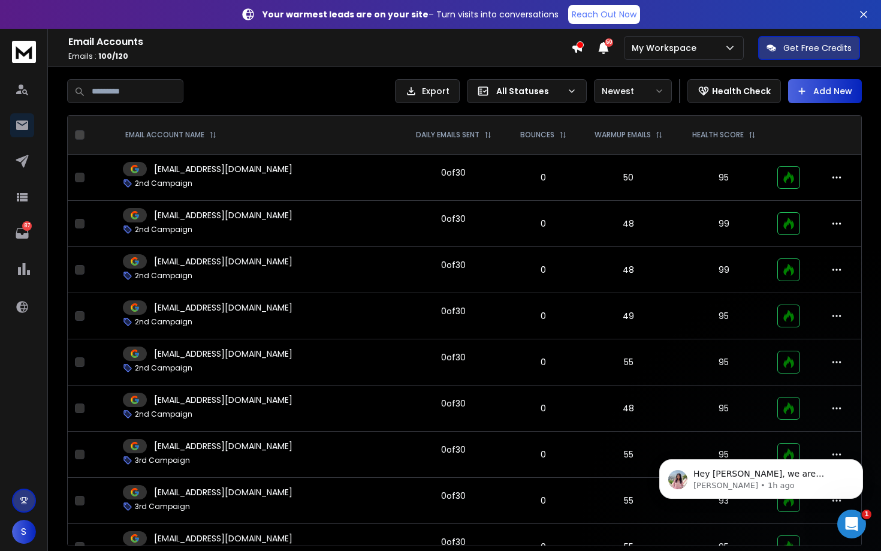
scroll to position [756, 0]
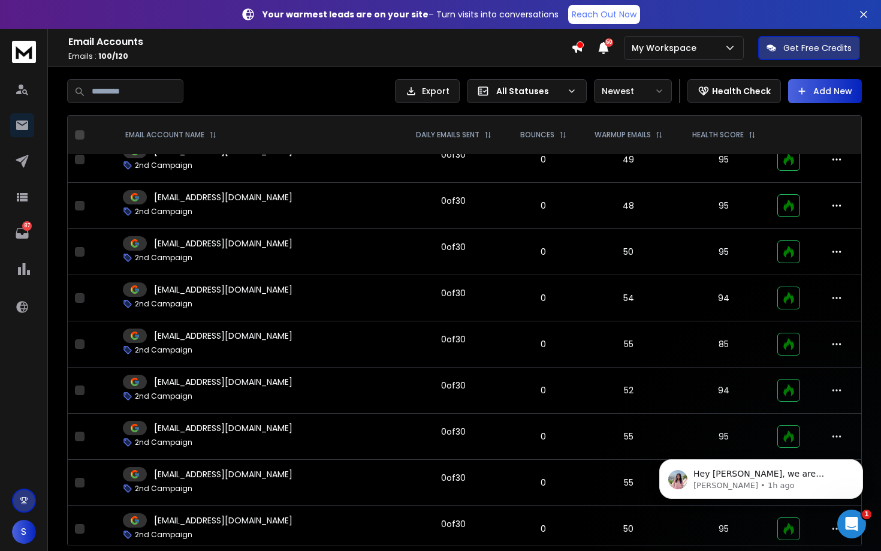
click at [254, 272] on td "connect@joinaspire.xyz 2nd Campaign" at bounding box center [258, 252] width 285 height 46
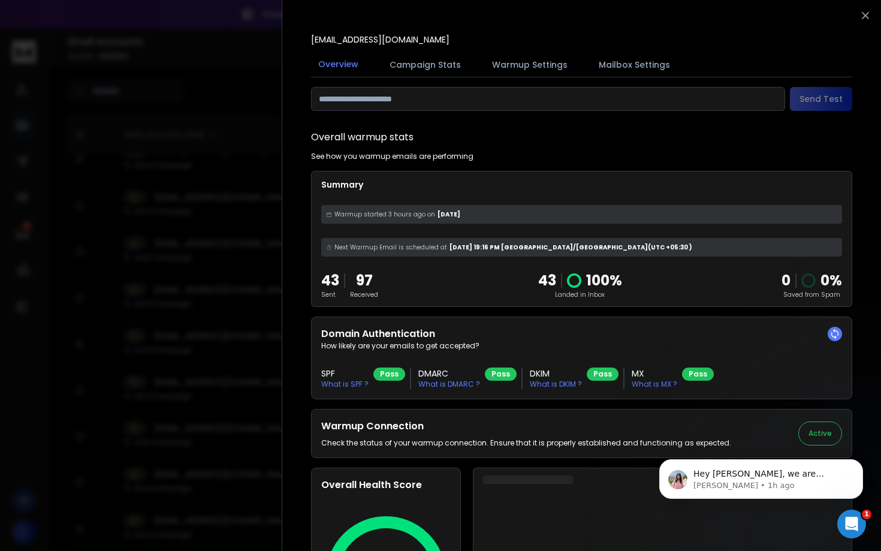
click at [401, 58] on button "Campaign Stats" at bounding box center [425, 65] width 86 height 26
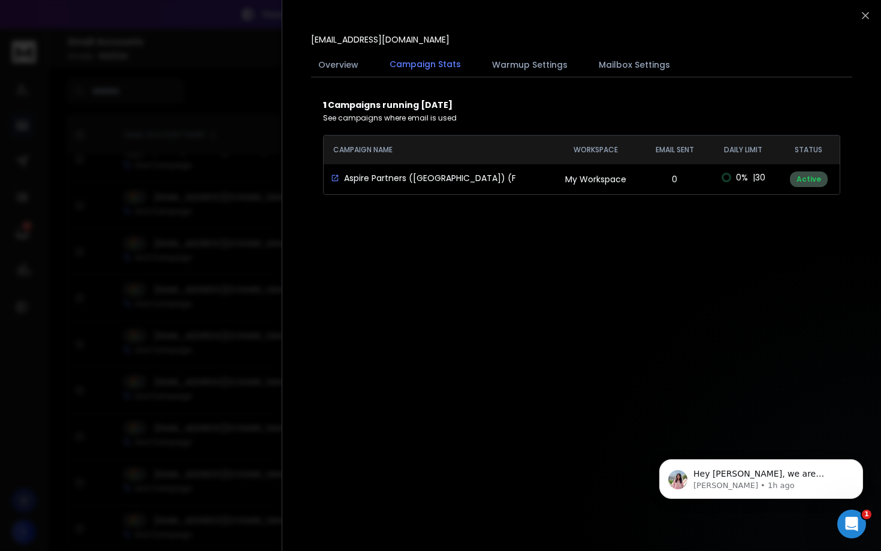
click at [221, 327] on div at bounding box center [440, 275] width 881 height 551
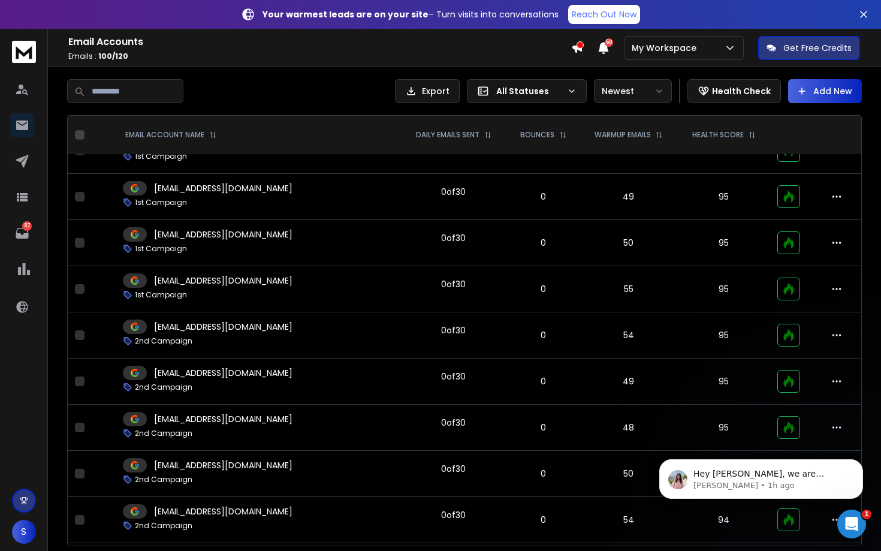
scroll to position [145, 0]
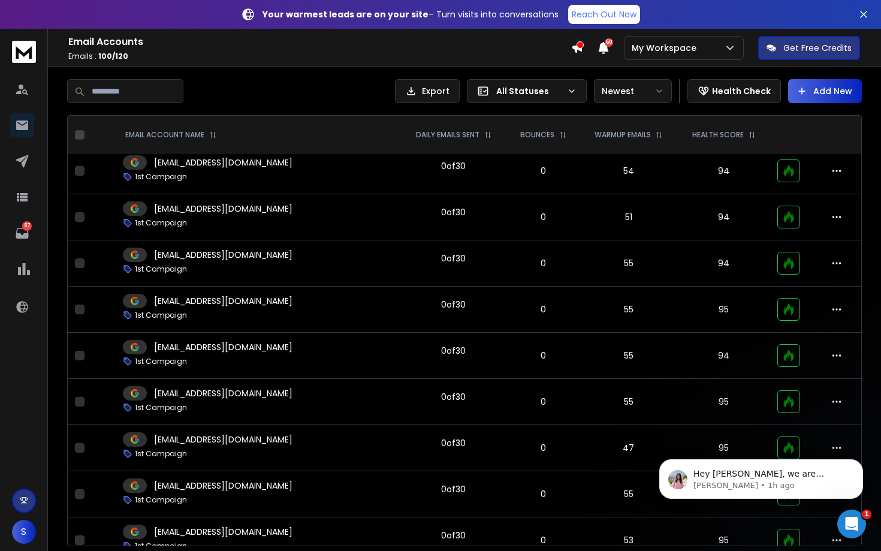
click at [261, 243] on td "connect@partnerwithaspire.xyz 1st Campaign" at bounding box center [258, 263] width 285 height 46
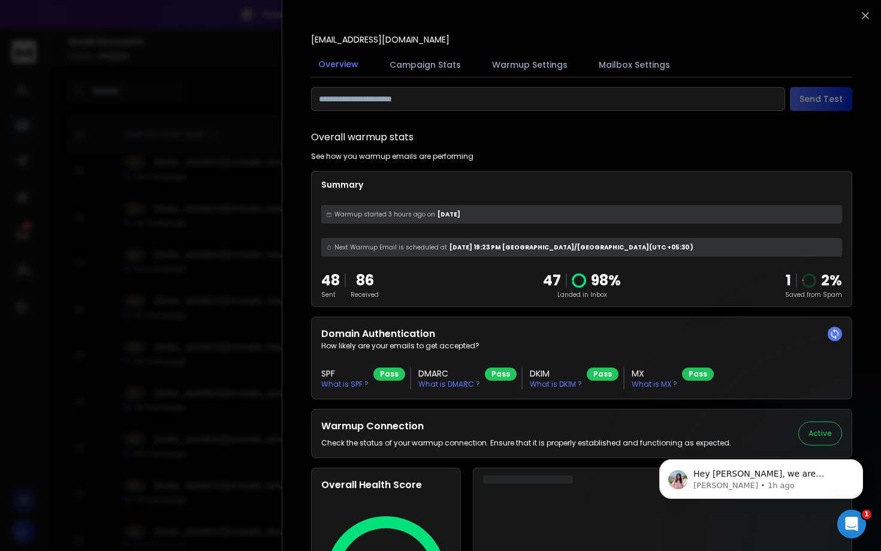
click at [405, 65] on button "Campaign Stats" at bounding box center [425, 65] width 86 height 26
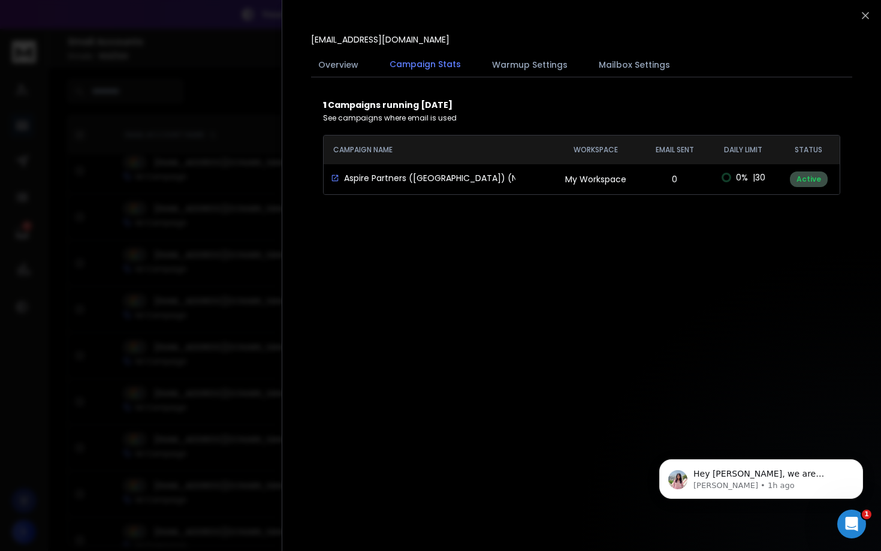
click at [230, 258] on div at bounding box center [440, 275] width 881 height 551
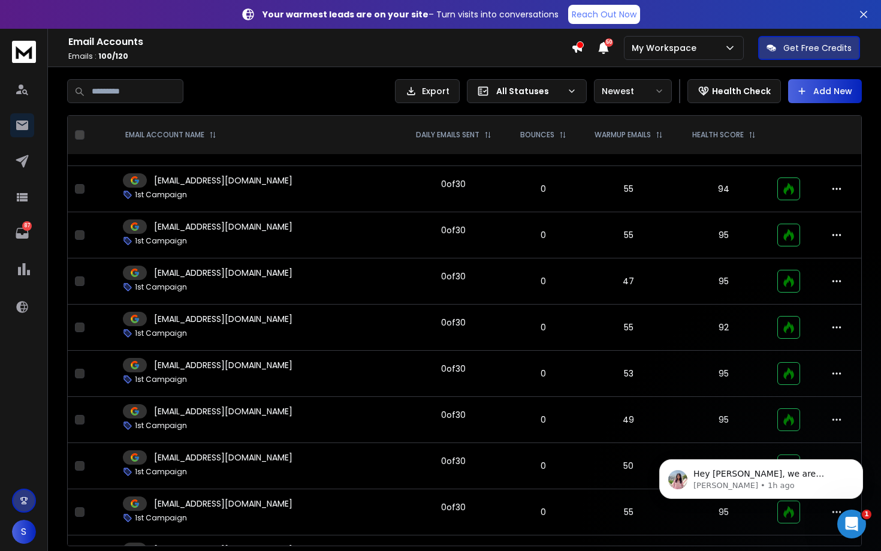
scroll to position [354, 0]
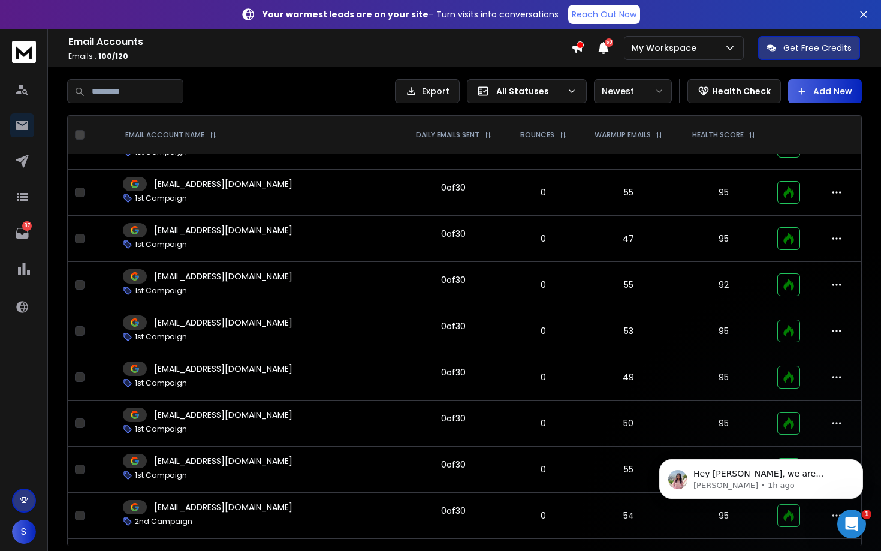
click at [248, 310] on td "strategy@aspirenetwork.site 1st Campaign" at bounding box center [258, 331] width 285 height 46
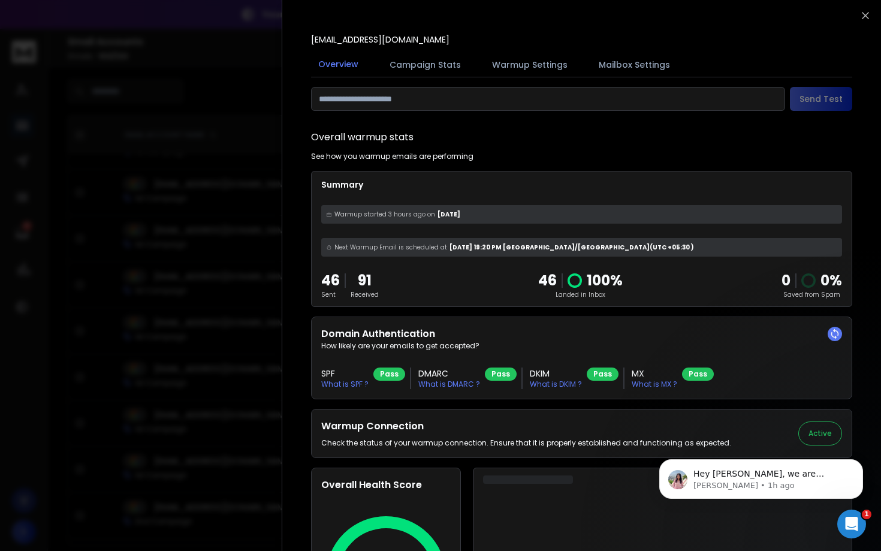
click at [413, 64] on button "Campaign Stats" at bounding box center [425, 65] width 86 height 26
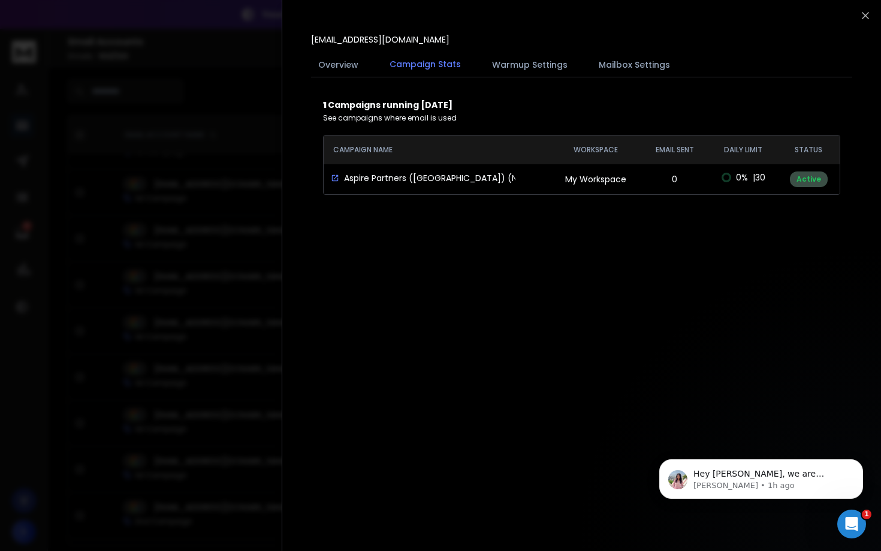
click at [345, 67] on button "Overview" at bounding box center [338, 65] width 55 height 26
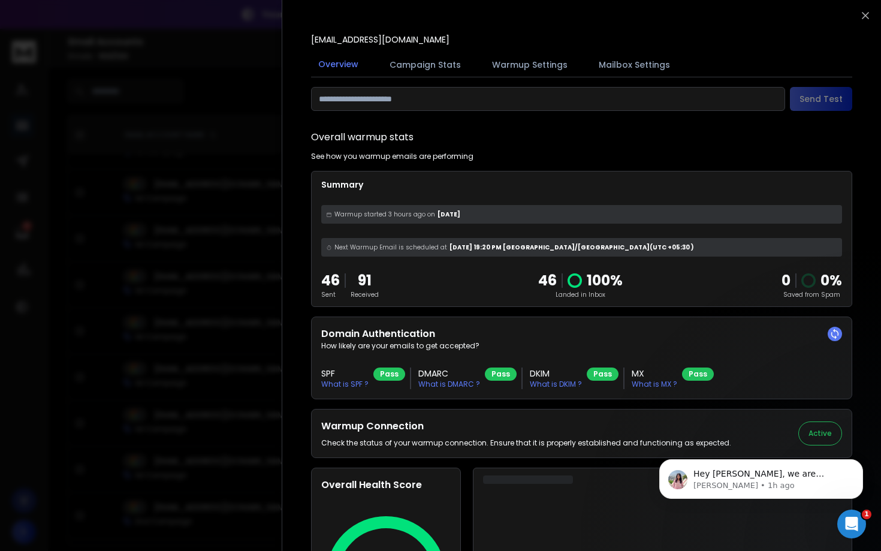
click at [547, 68] on button "Warmup Settings" at bounding box center [530, 65] width 90 height 26
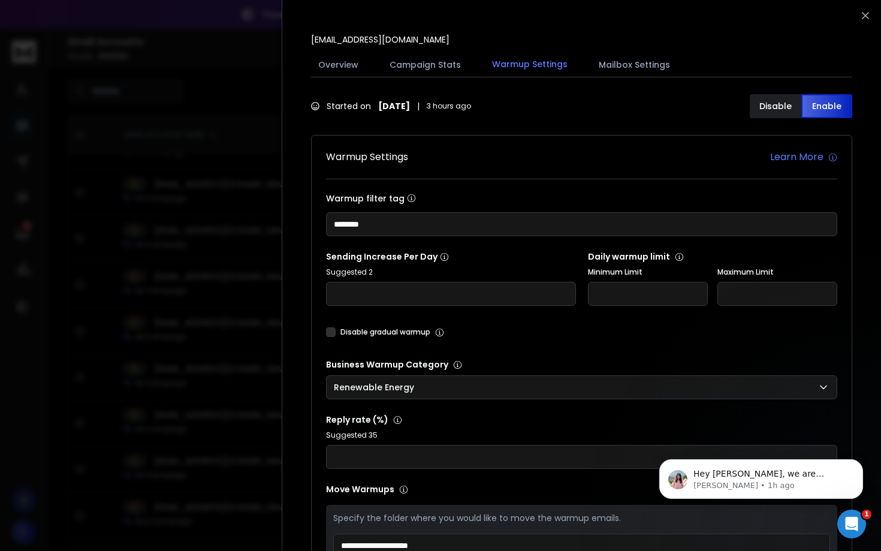
click at [620, 62] on button "Mailbox Settings" at bounding box center [635, 65] width 86 height 26
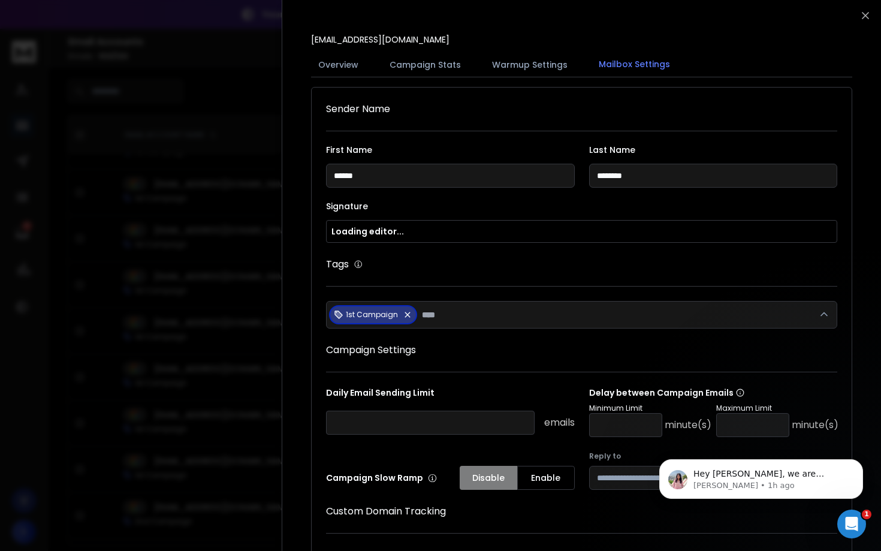
scroll to position [95, 0]
